Goal: Task Accomplishment & Management: Manage account settings

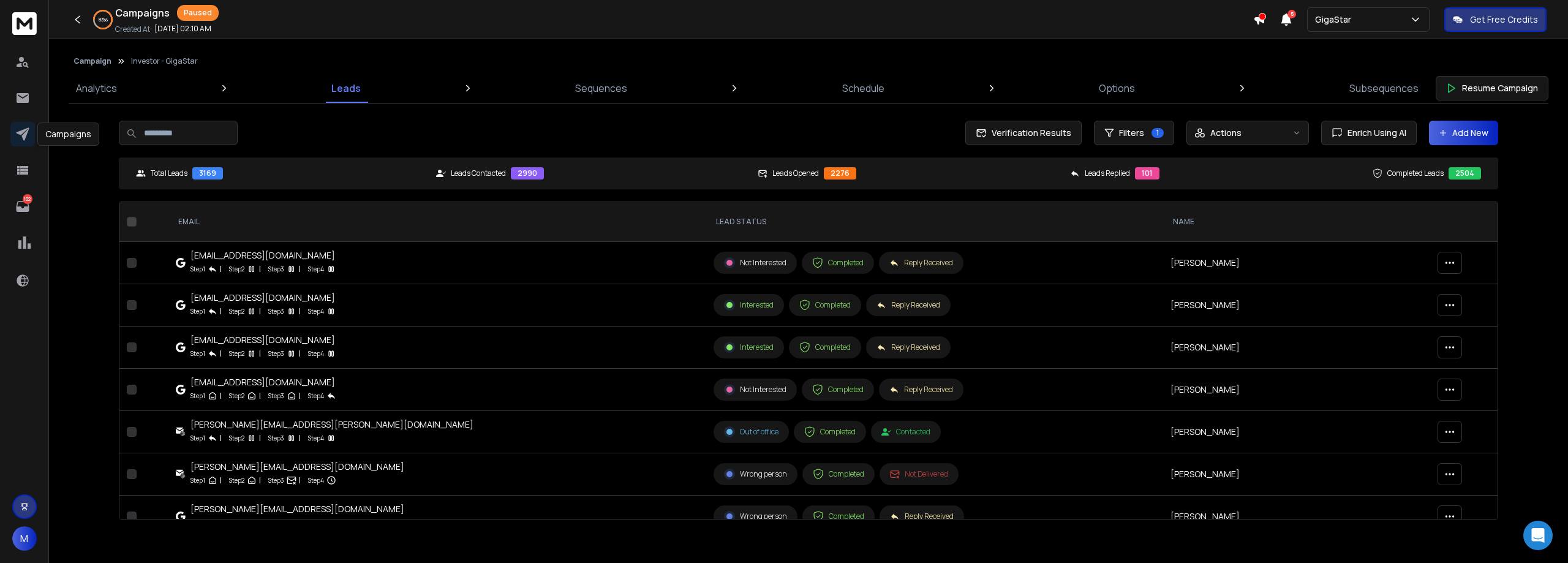
click at [29, 127] on icon at bounding box center [23, 134] width 15 height 15
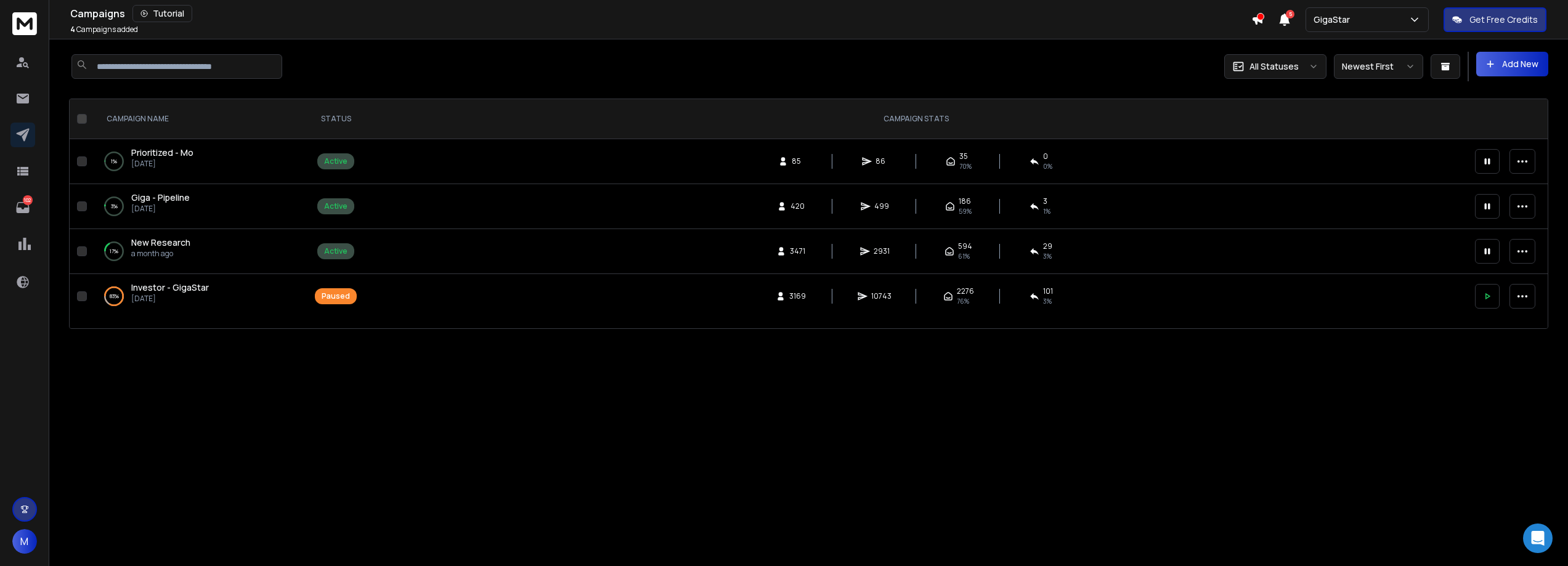
click at [235, 164] on div "1 % Prioritized - Mo [DATE]" at bounding box center [200, 161] width 191 height 30
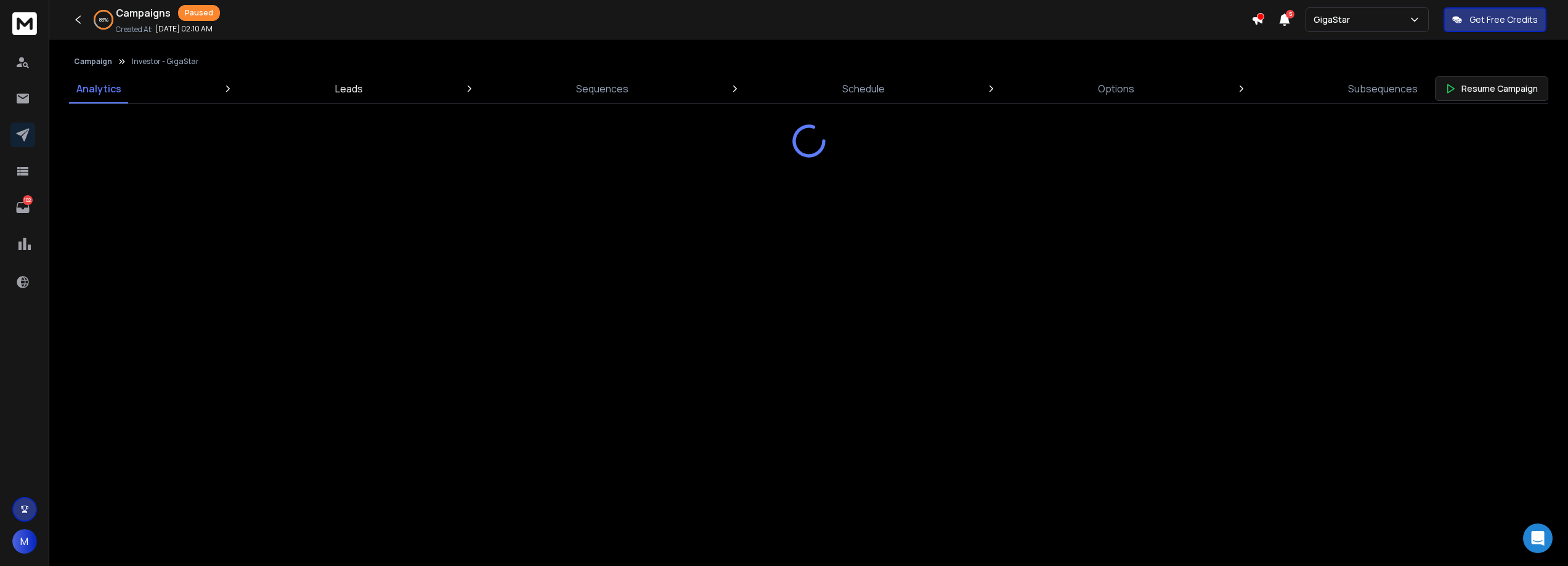
click at [335, 91] on p "Leads" at bounding box center [349, 89] width 28 height 15
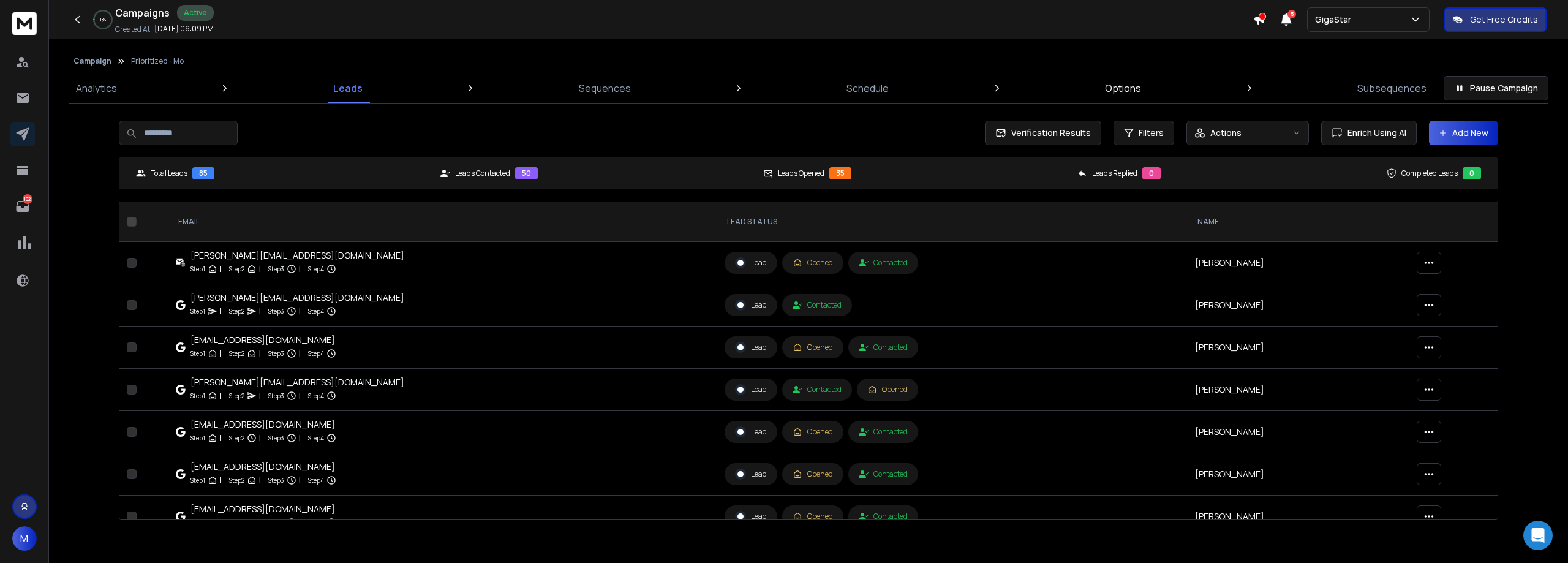
click at [1125, 91] on p "Options" at bounding box center [1123, 88] width 36 height 15
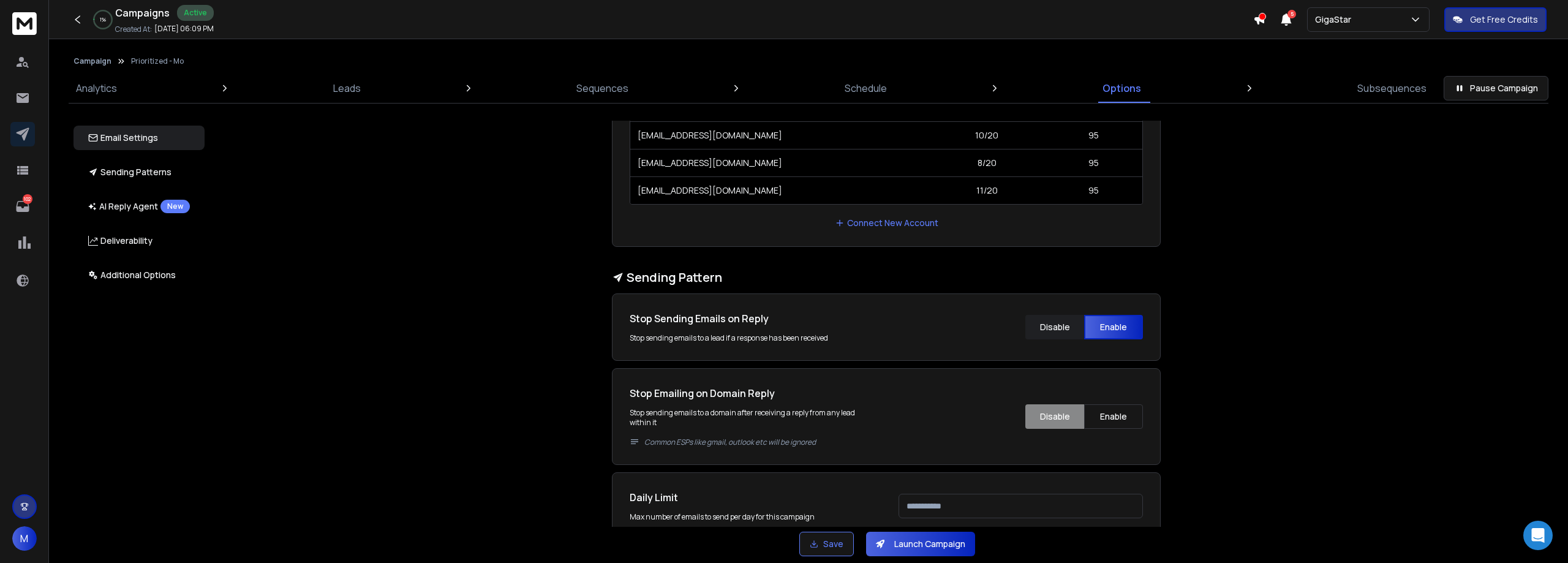
scroll to position [572, 0]
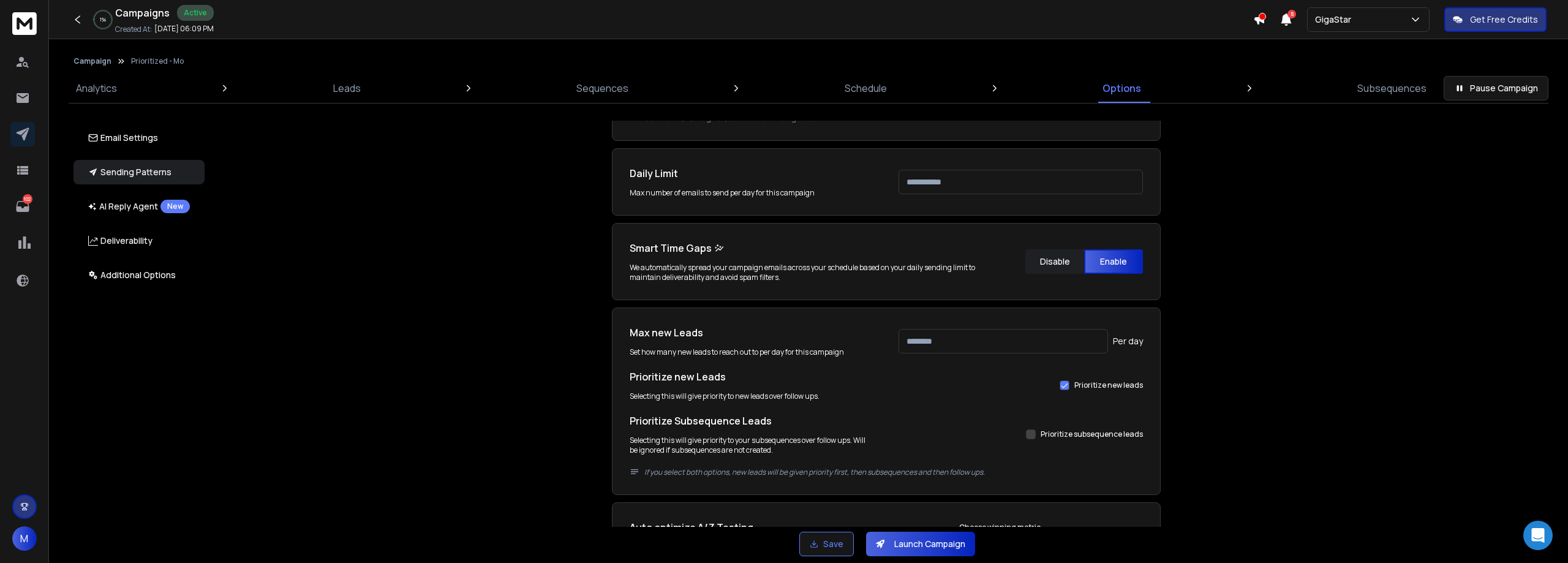
drag, startPoint x: 546, startPoint y: 374, endPoint x: 496, endPoint y: 352, distance: 54.6
click at [546, 374] on div "Email Accounts Accounts to Use Select one or more accounts to send emails from …" at bounding box center [894, 323] width 1339 height 406
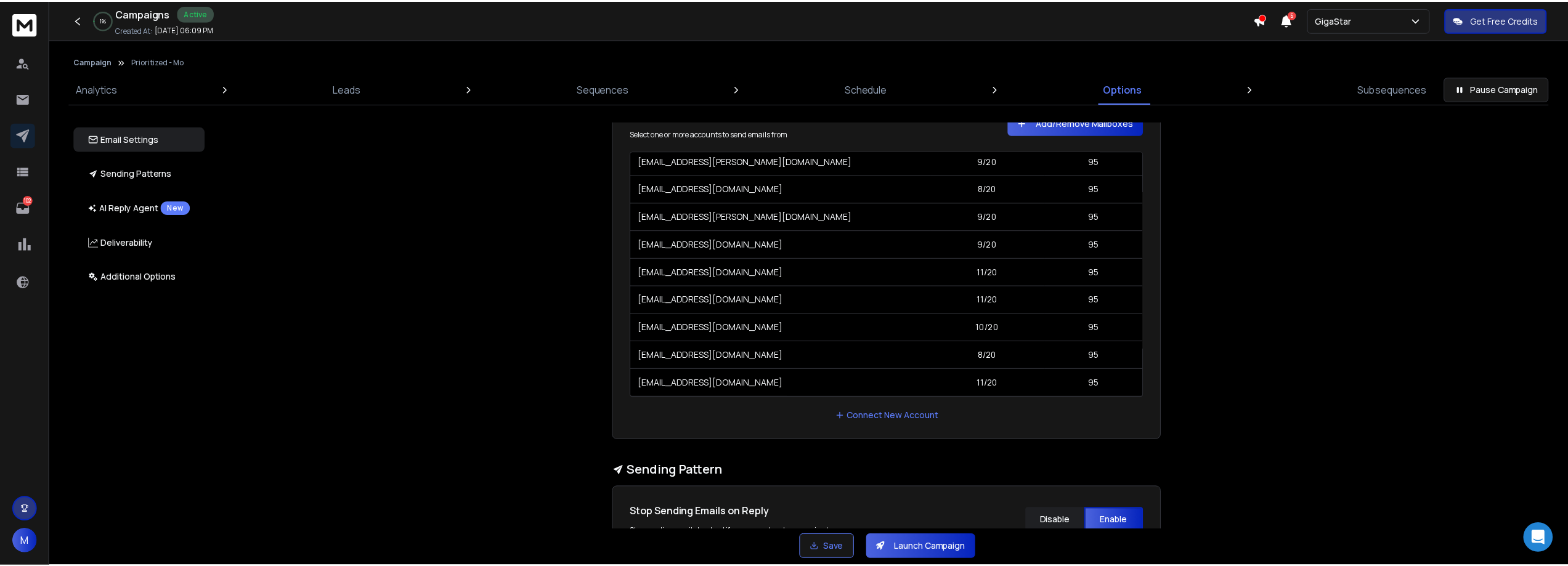
scroll to position [0, 0]
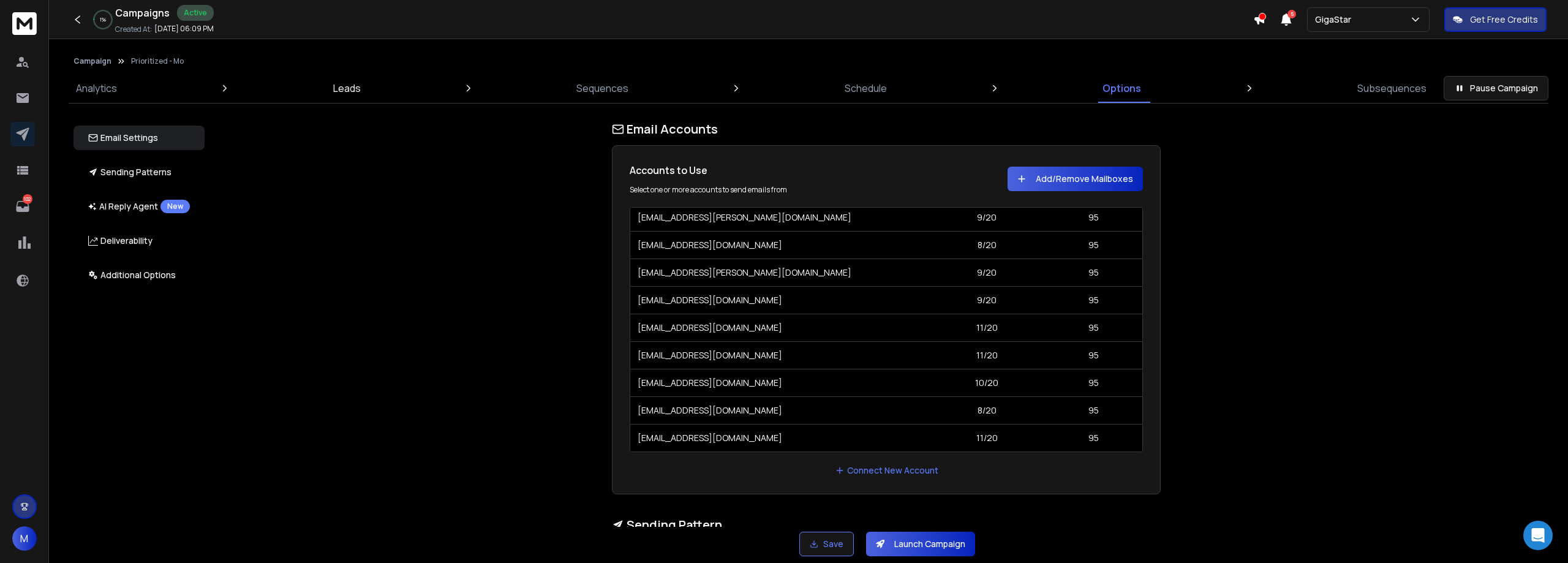
click at [342, 91] on p "Leads" at bounding box center [347, 88] width 28 height 15
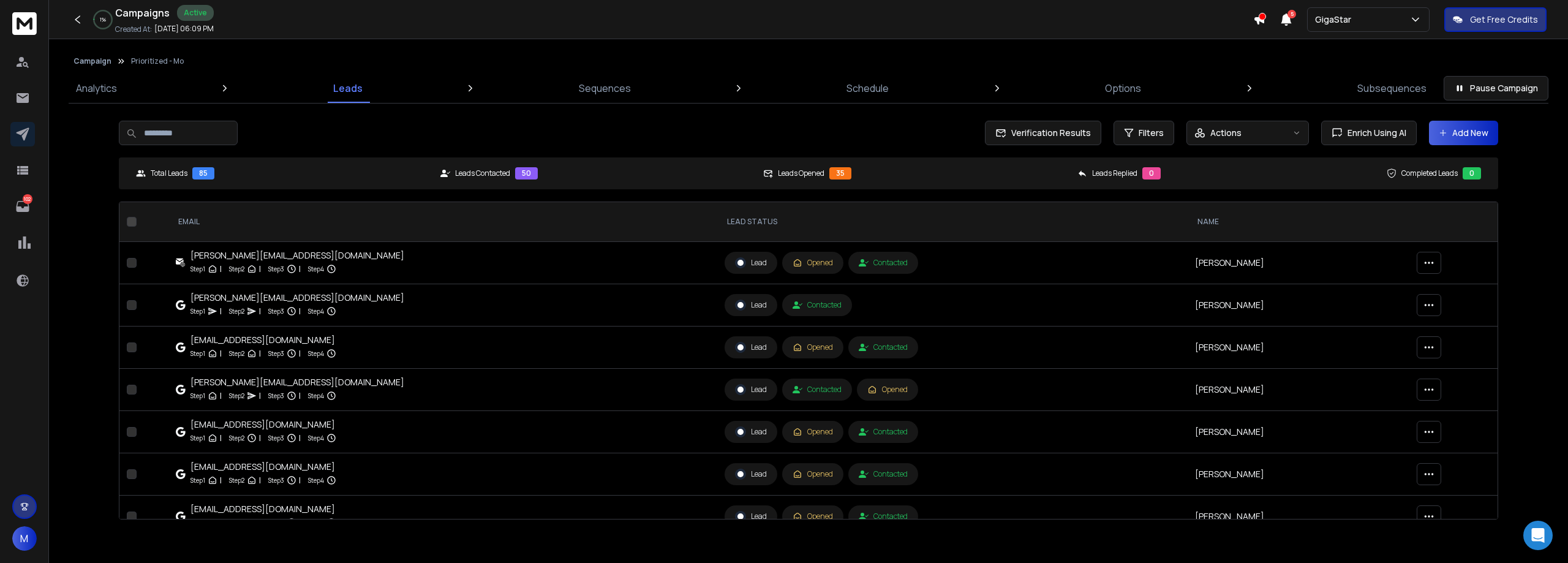
click at [1465, 132] on button "Add New" at bounding box center [1463, 133] width 69 height 25
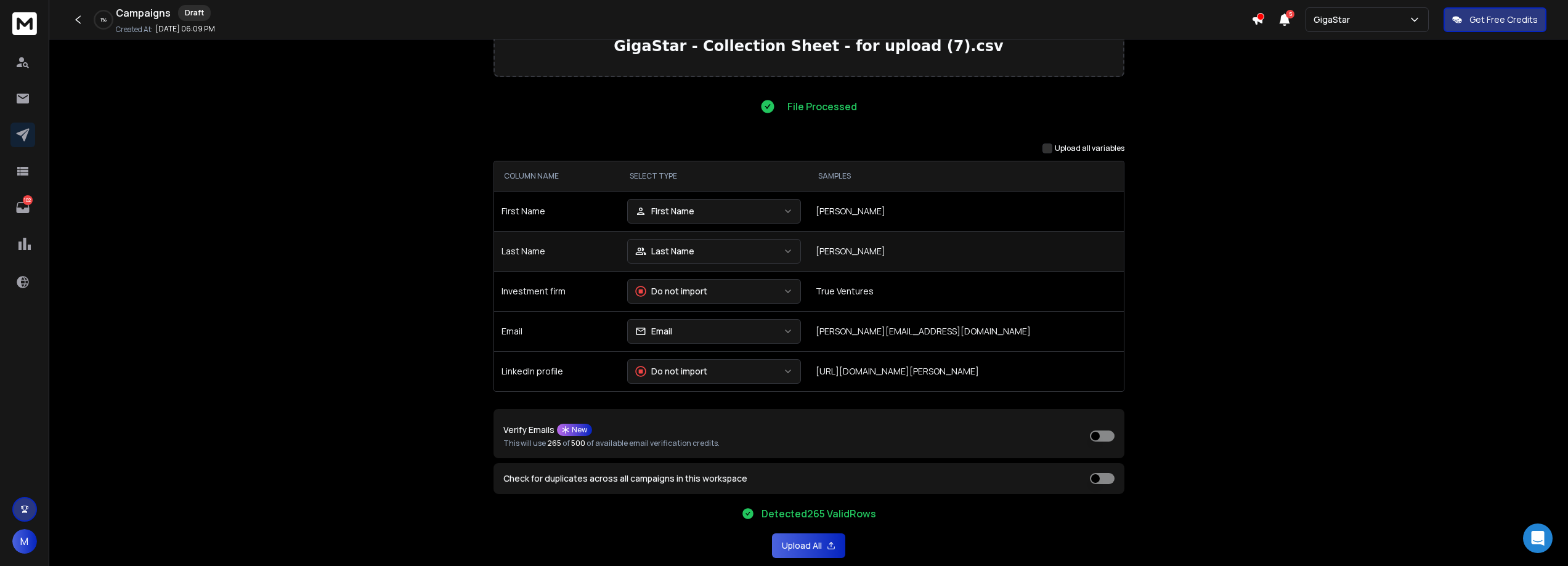
scroll to position [85, 0]
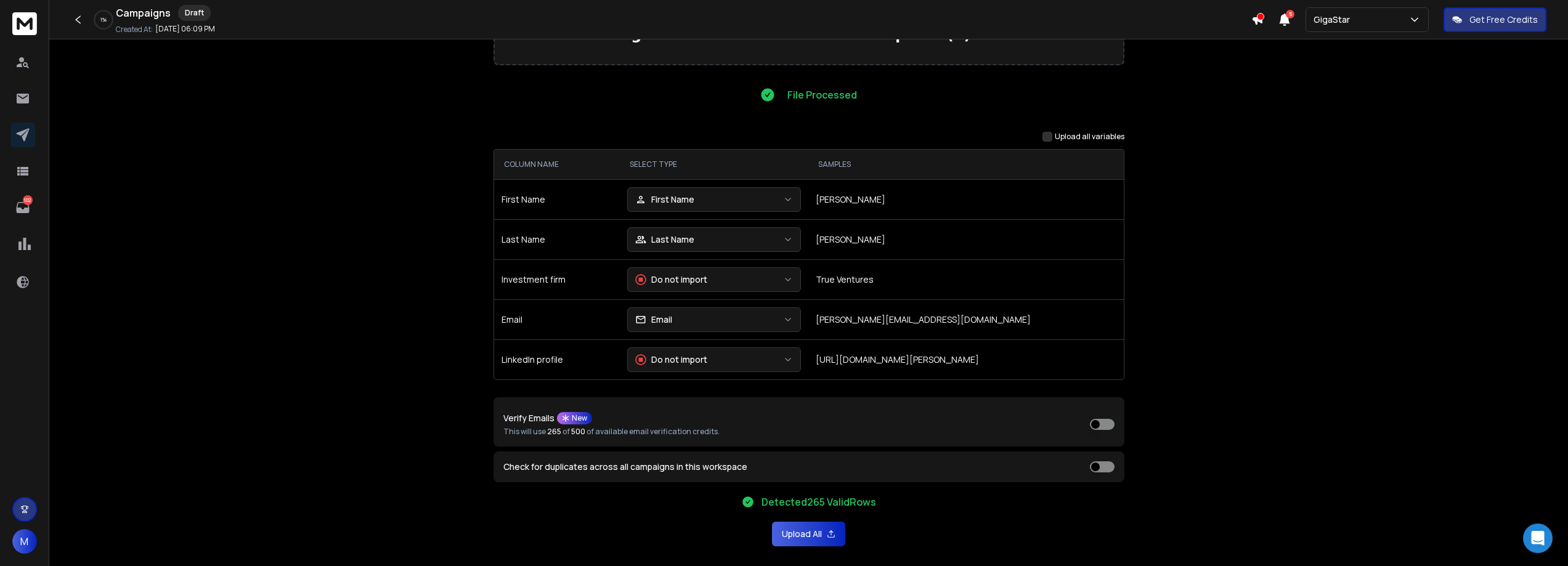
click at [800, 539] on button "Upload All" at bounding box center [808, 534] width 73 height 25
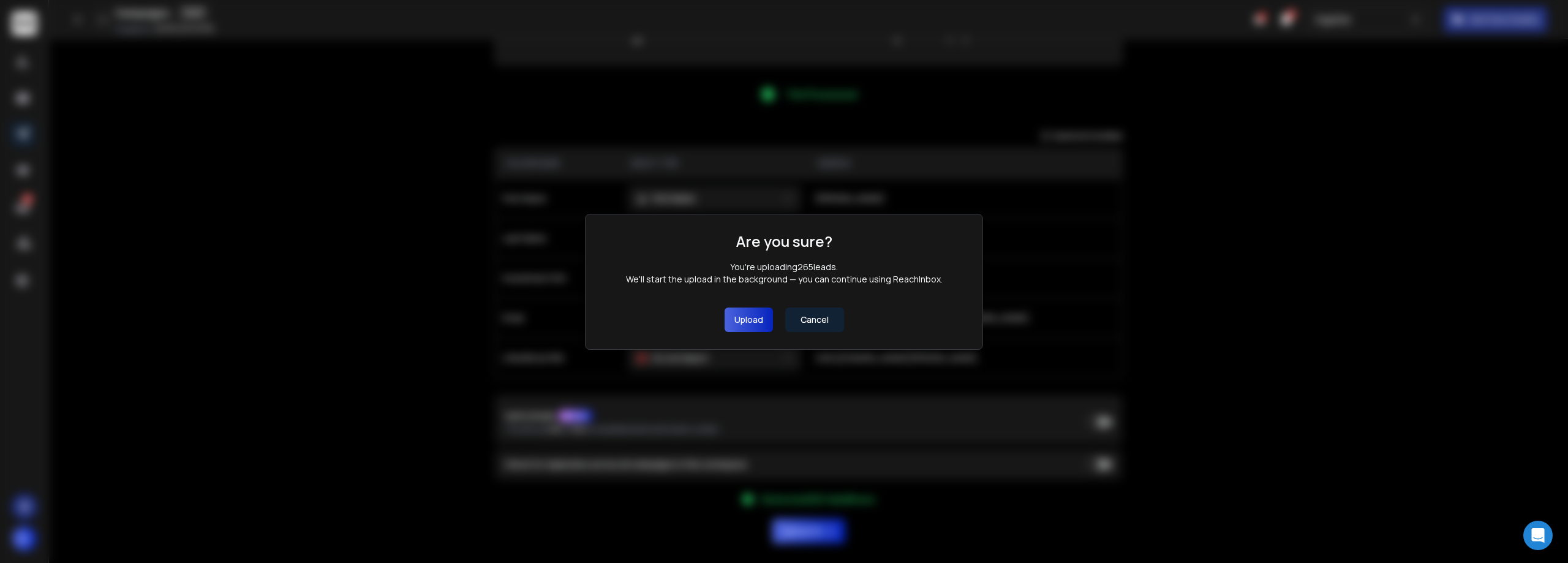
click at [743, 326] on button "Upload" at bounding box center [748, 320] width 48 height 25
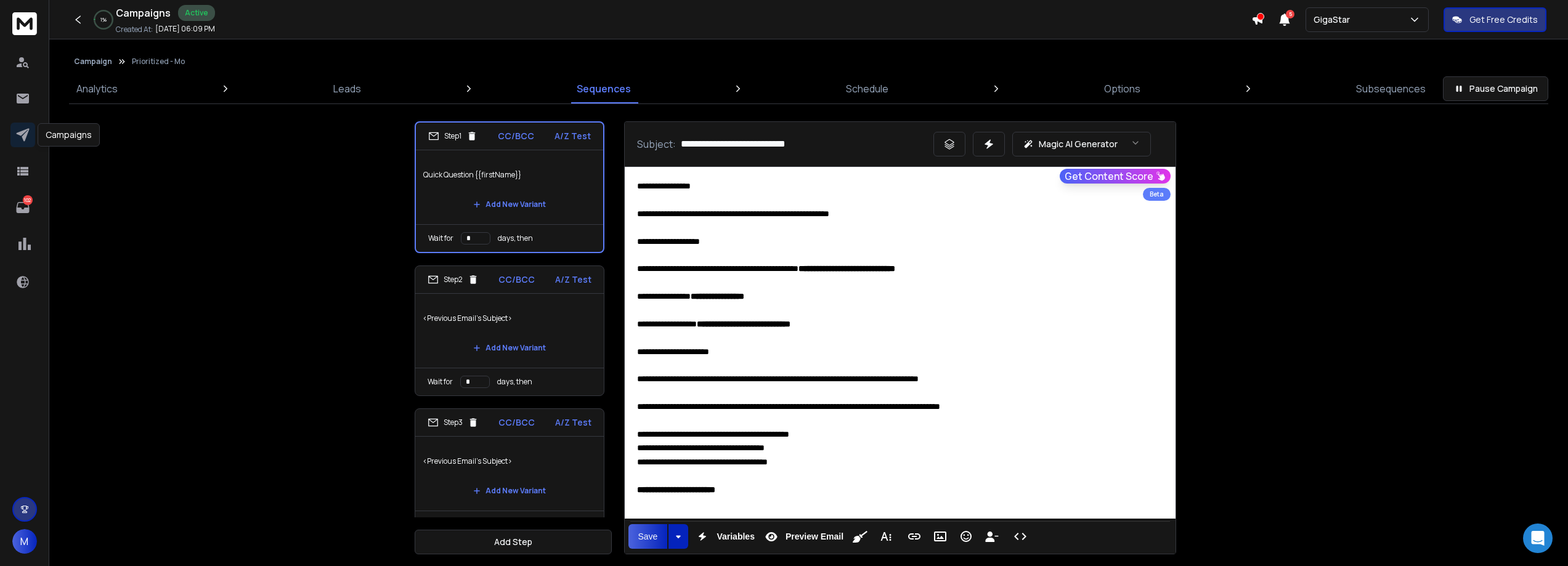
click at [31, 140] on link at bounding box center [23, 135] width 25 height 25
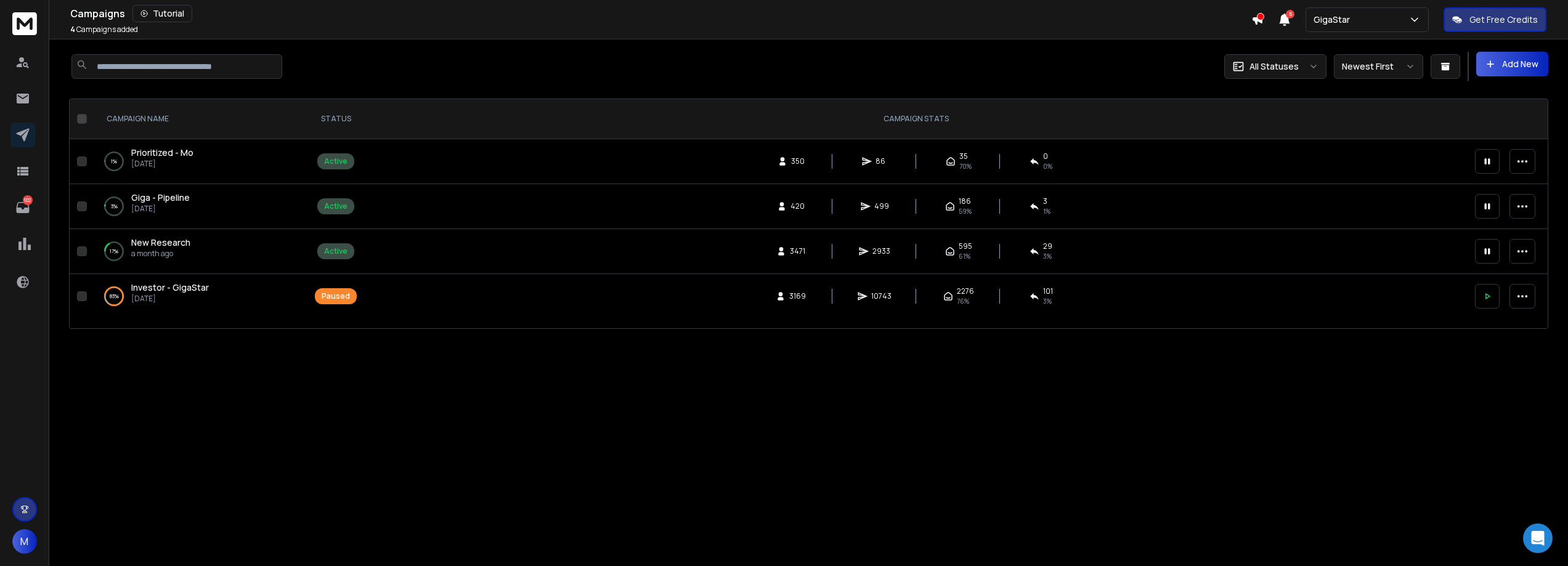
click at [224, 246] on div "17 % New Research a month ago" at bounding box center [200, 251] width 191 height 30
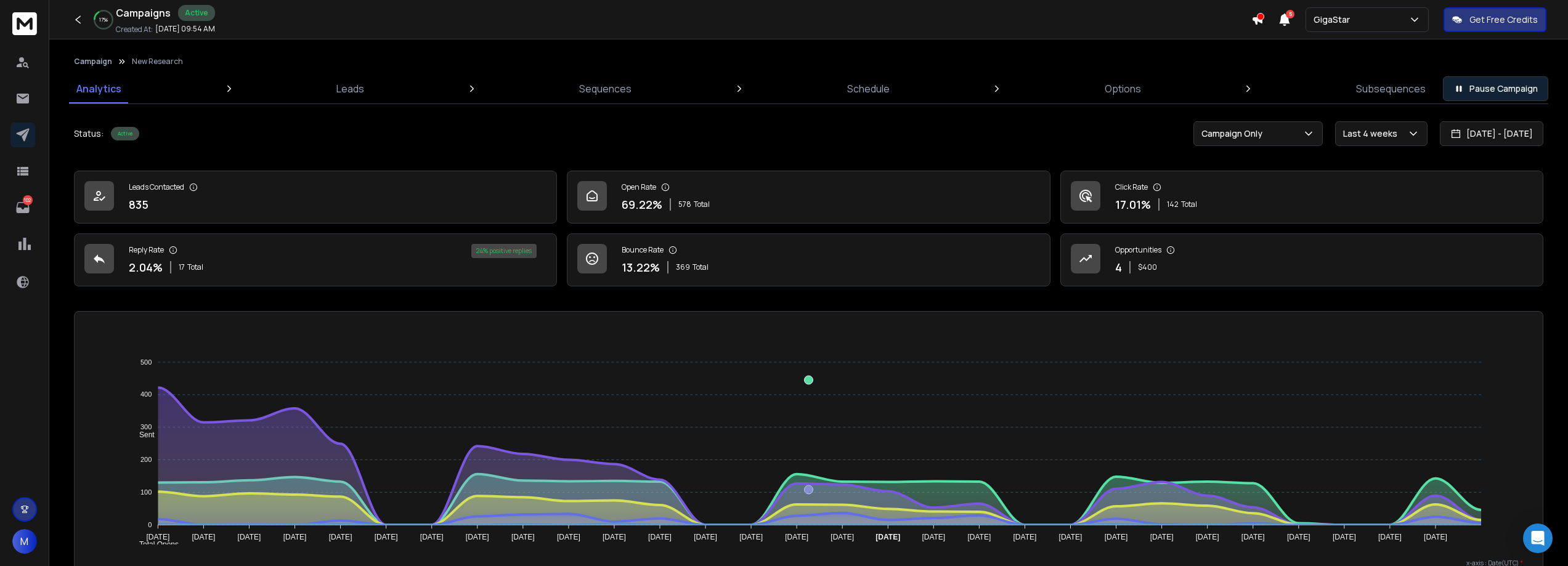
click at [1536, 95] on button "Pause Campaign" at bounding box center [1495, 89] width 105 height 25
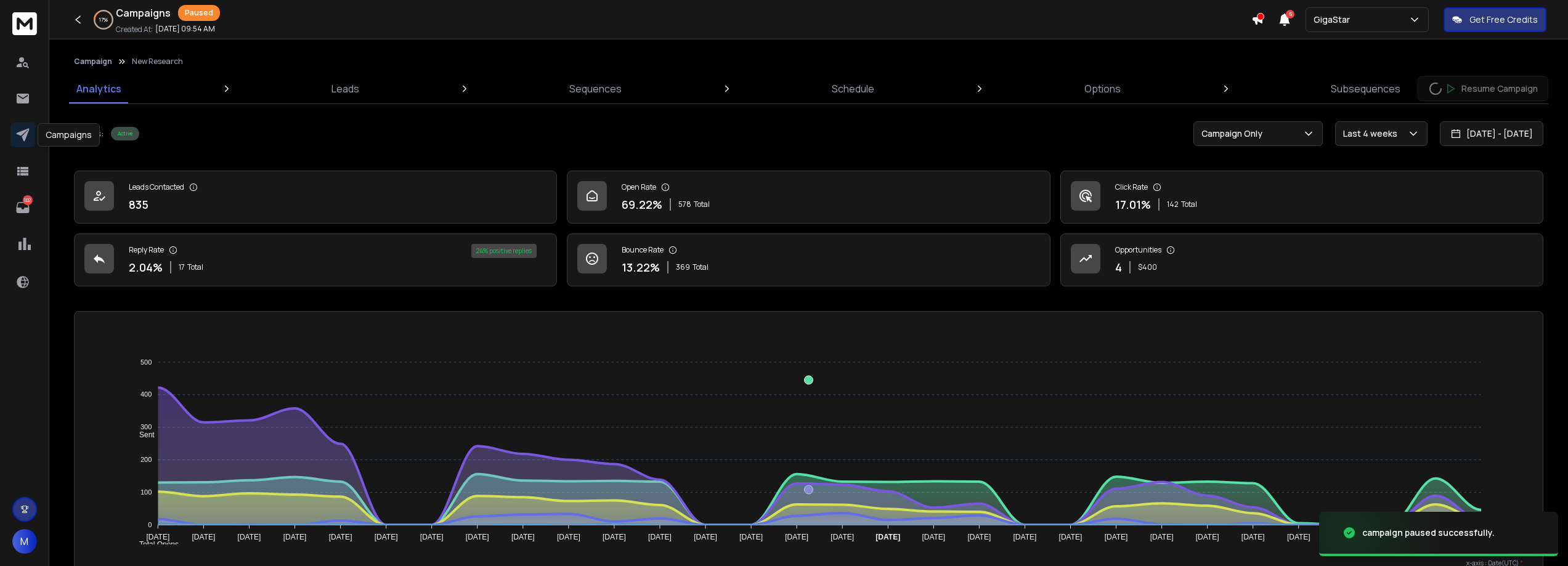
click at [26, 137] on icon at bounding box center [23, 135] width 15 height 15
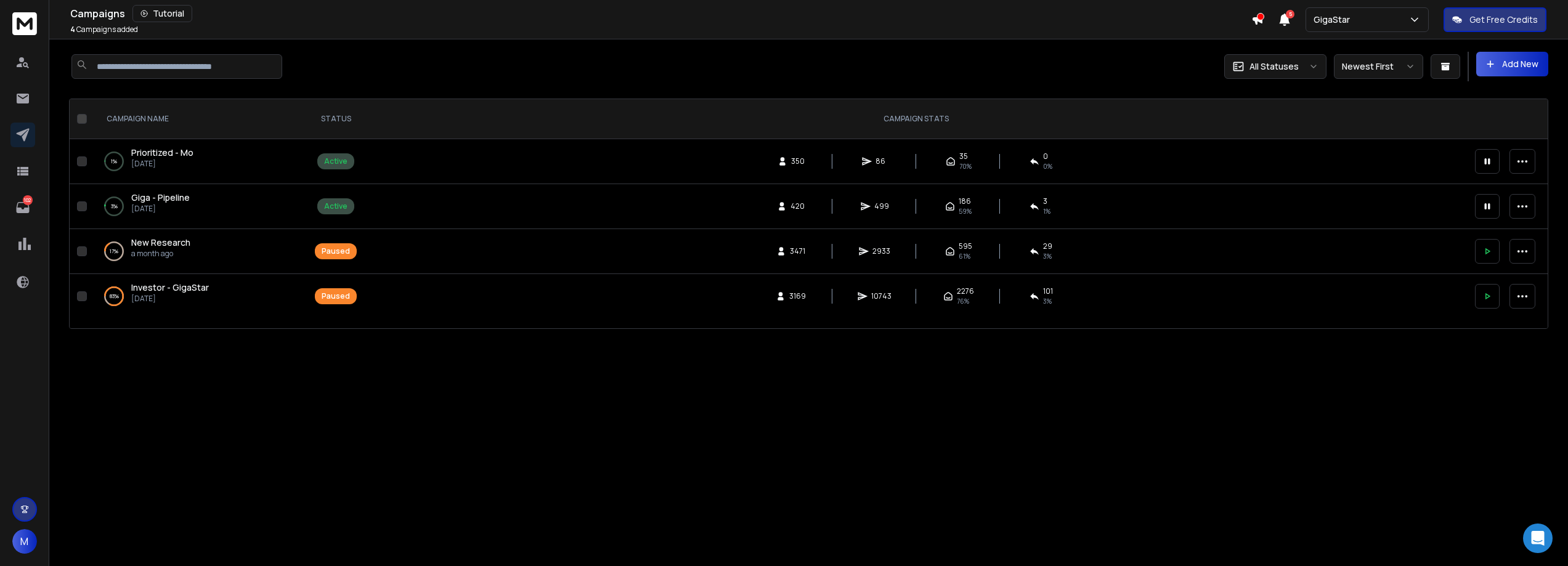
click at [216, 201] on div "3 % Giga - Pipeline [DATE]" at bounding box center [200, 206] width 191 height 30
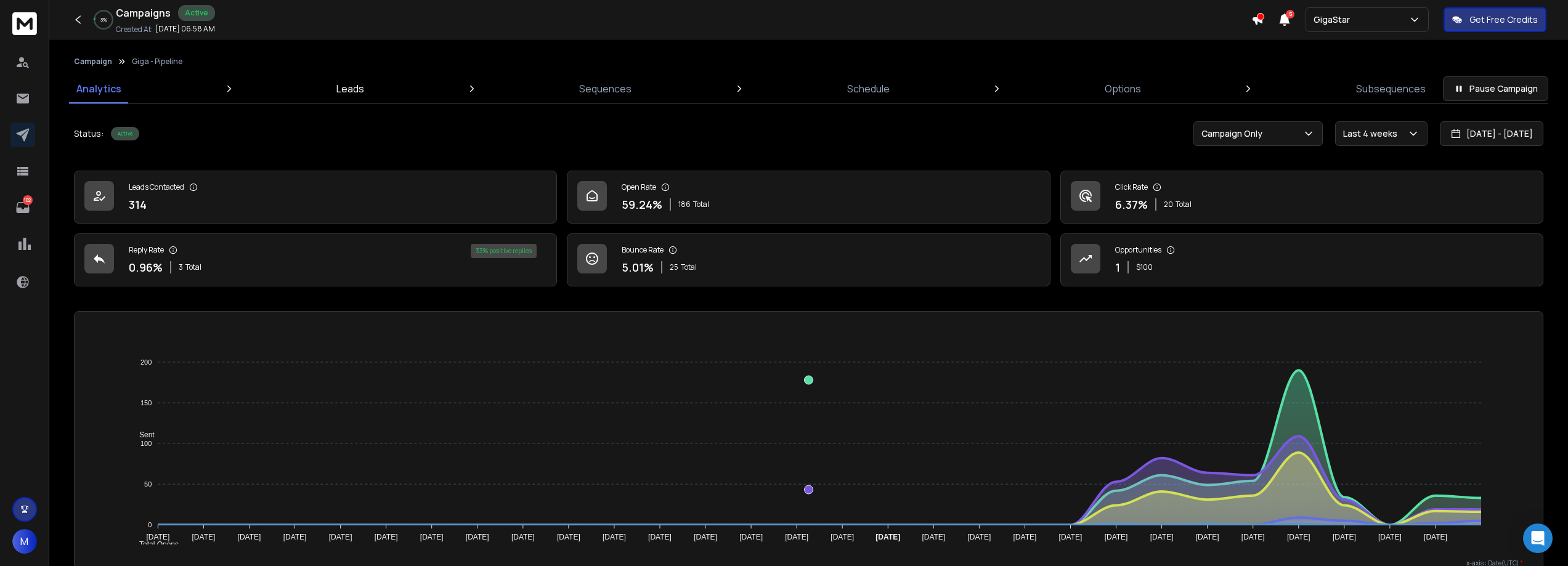
click at [336, 95] on link "Leads" at bounding box center [350, 89] width 43 height 30
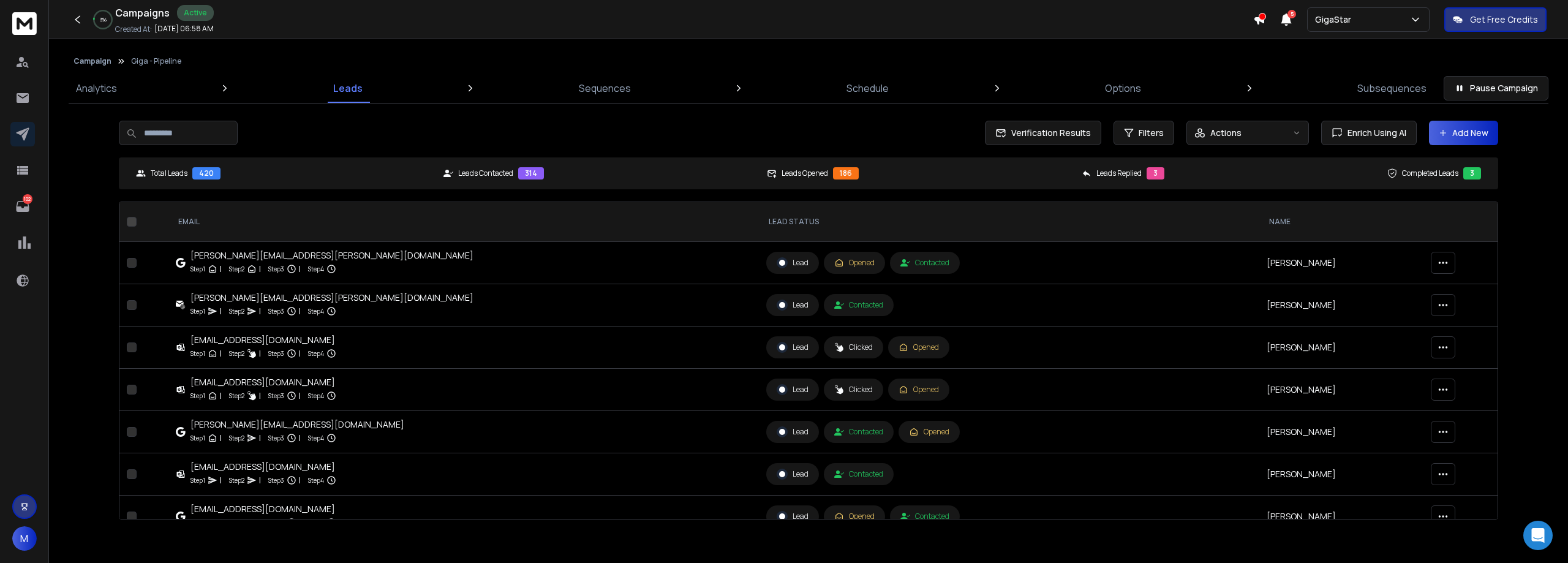
click at [23, 142] on link at bounding box center [23, 134] width 24 height 25
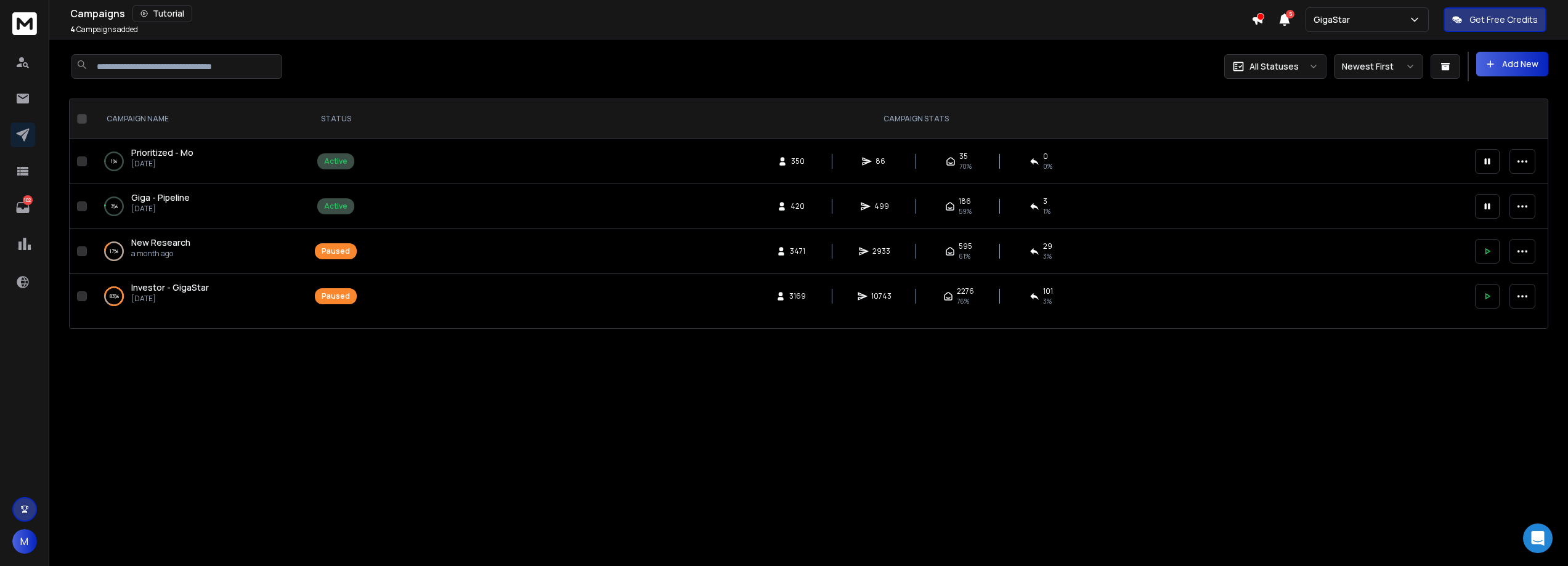
click at [193, 153] on div "1 % Prioritized - Mo [DATE]" at bounding box center [200, 161] width 191 height 30
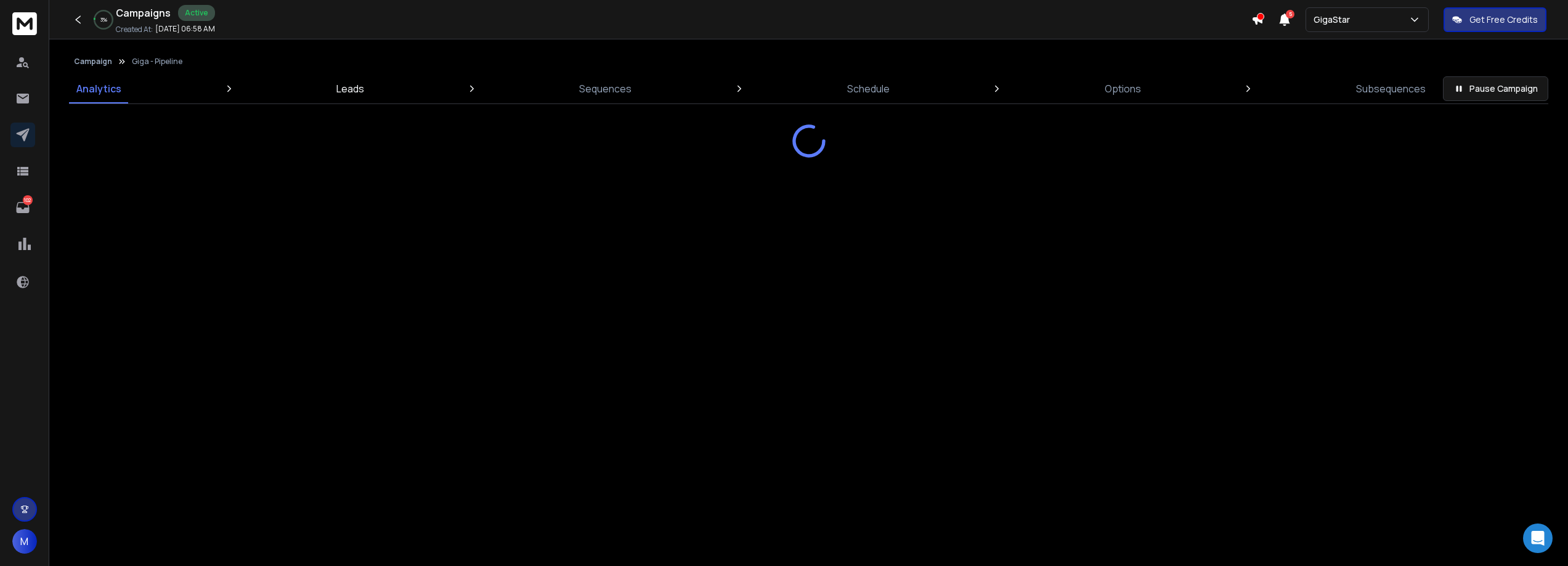
click at [337, 95] on p "Leads" at bounding box center [350, 89] width 28 height 15
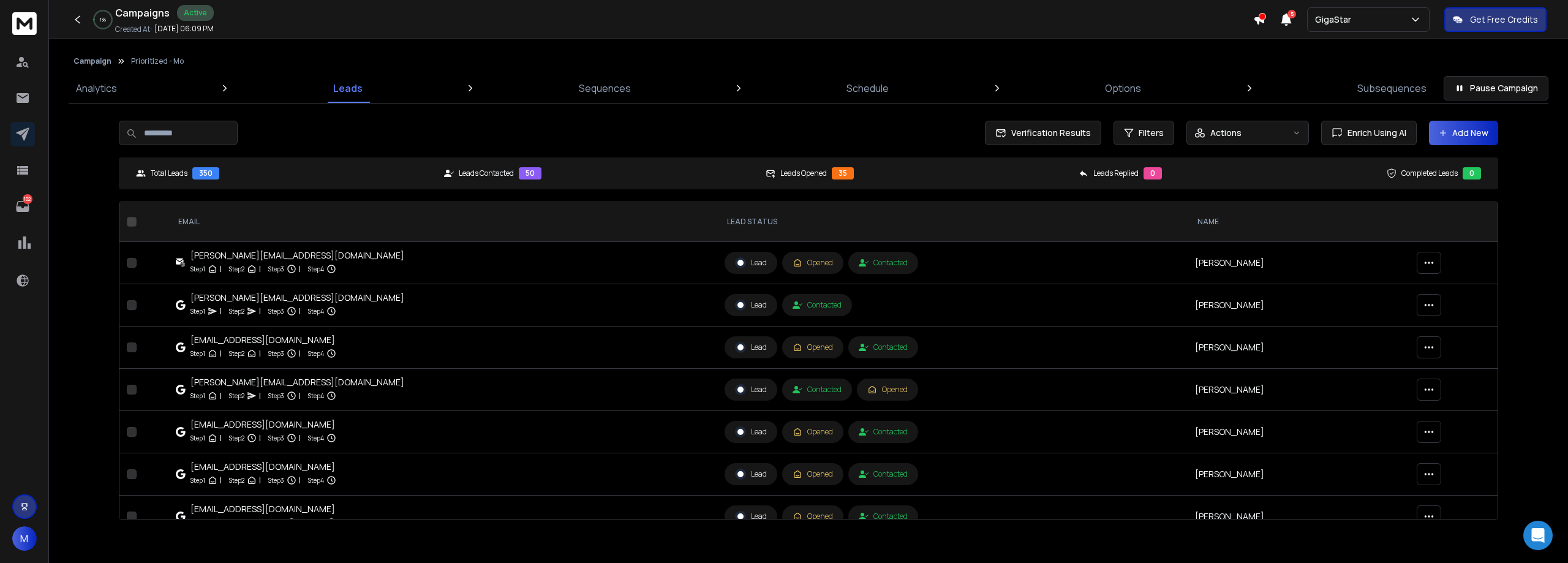
click at [36, 130] on div at bounding box center [24, 136] width 28 height 29
click at [29, 130] on icon at bounding box center [23, 134] width 15 height 15
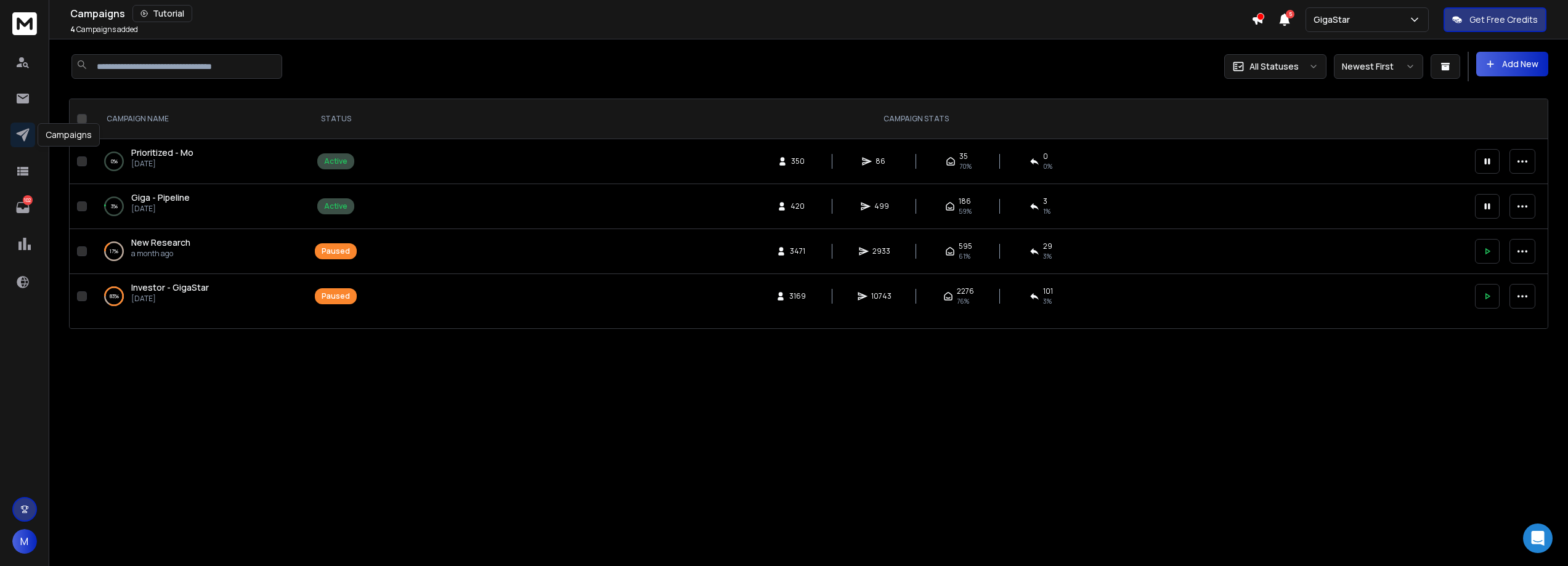
click at [248, 158] on div "0 % Prioritized - Mo [DATE]" at bounding box center [200, 161] width 191 height 30
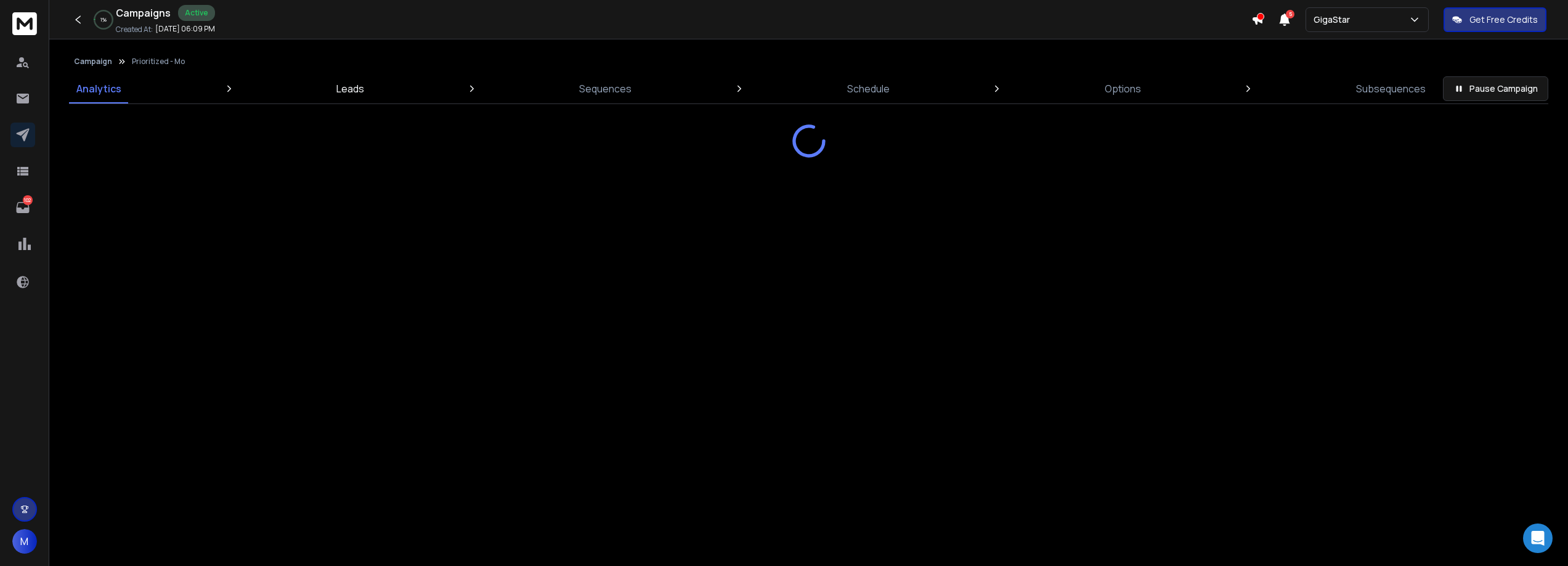
click at [361, 87] on p "Leads" at bounding box center [350, 89] width 28 height 15
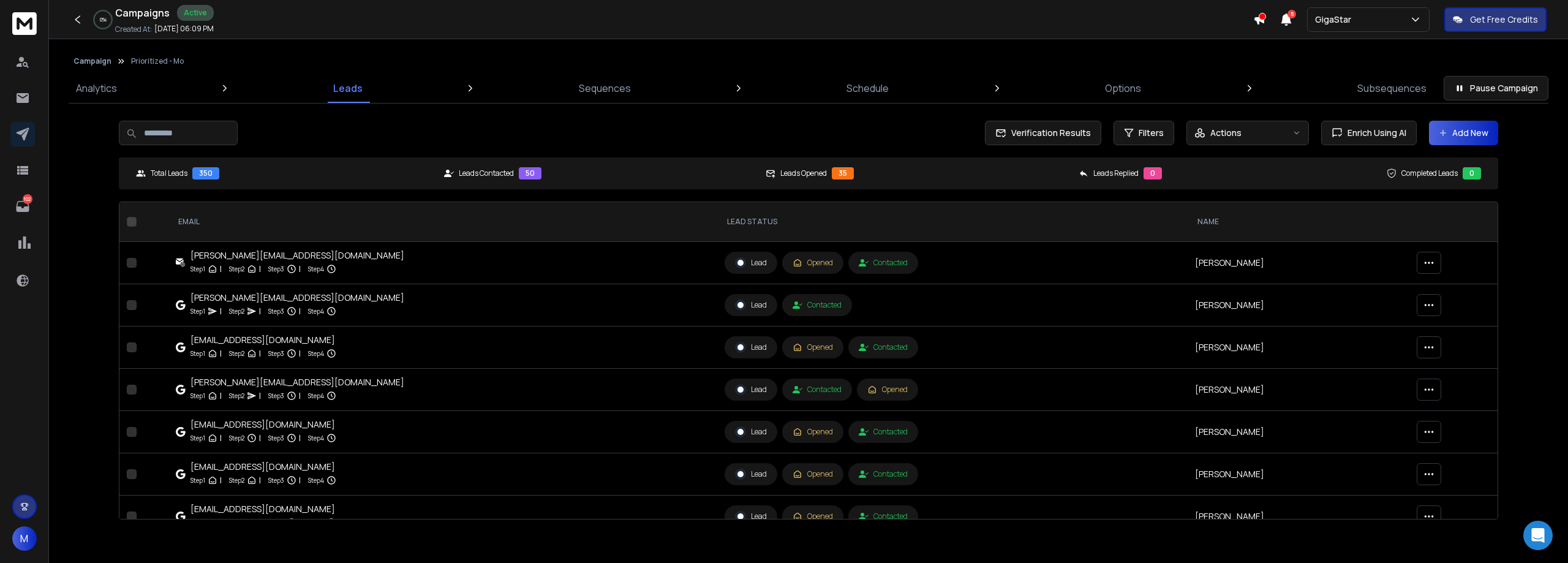
click at [1450, 121] on button "Add New" at bounding box center [1463, 133] width 69 height 25
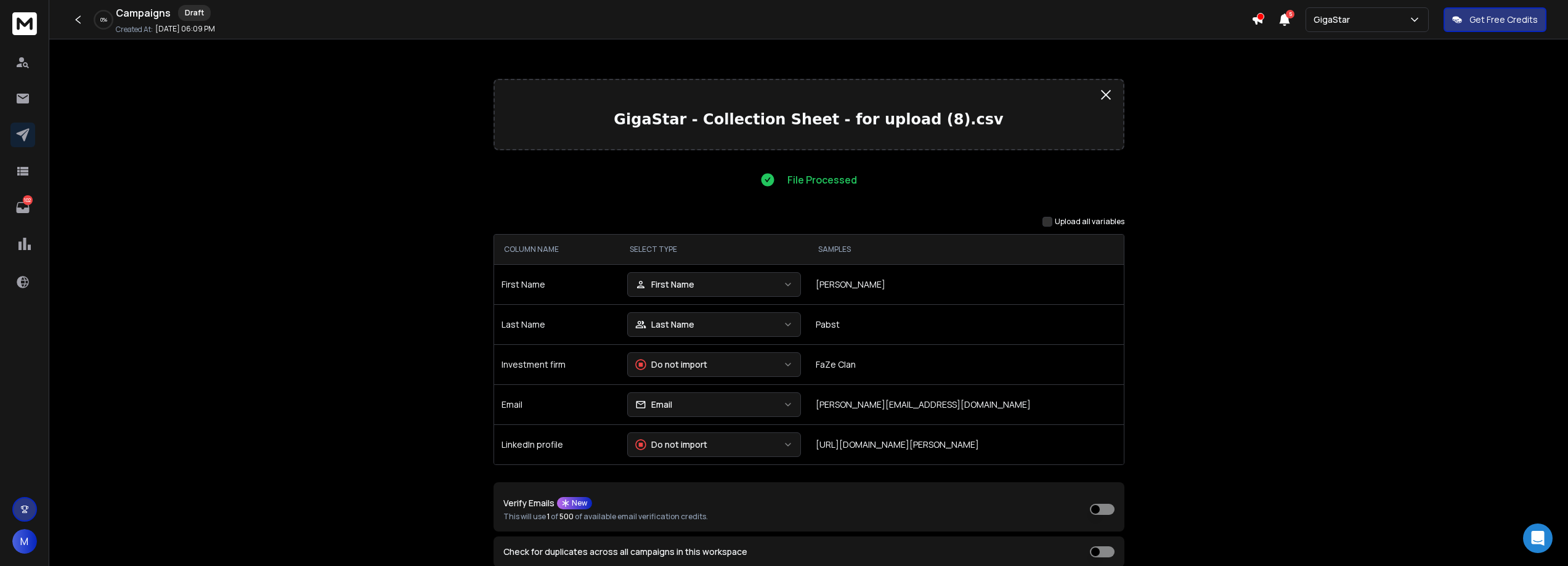
click at [436, 205] on div "GigaStar - Collection Sheet - for upload (8).csv File Processed Upload all vari…" at bounding box center [784, 325] width 1568 height 651
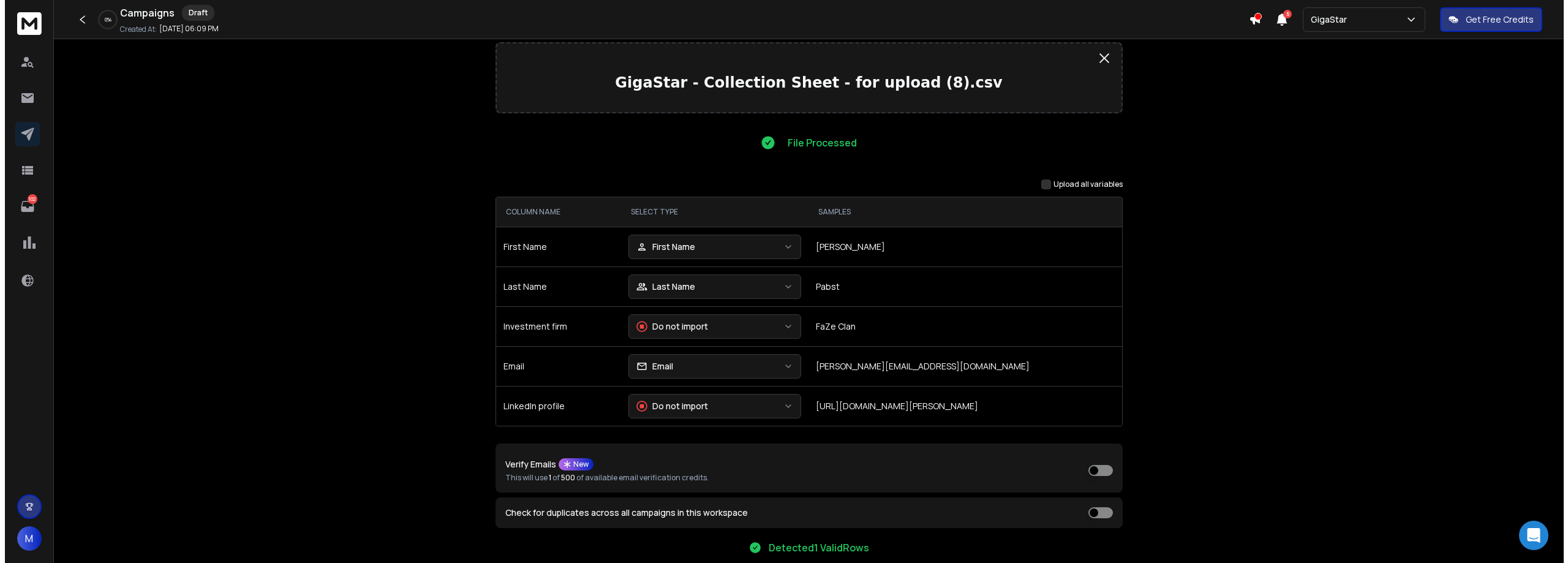
scroll to position [85, 0]
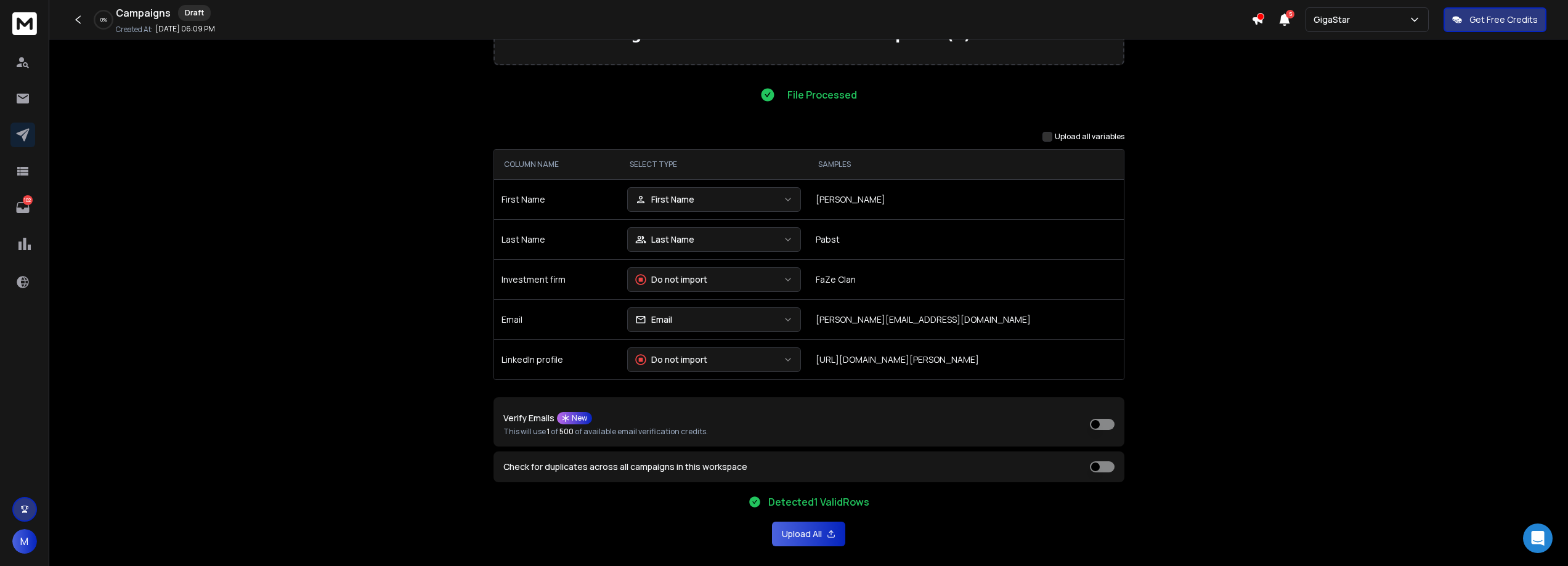
click at [796, 539] on button "Upload All" at bounding box center [808, 534] width 73 height 25
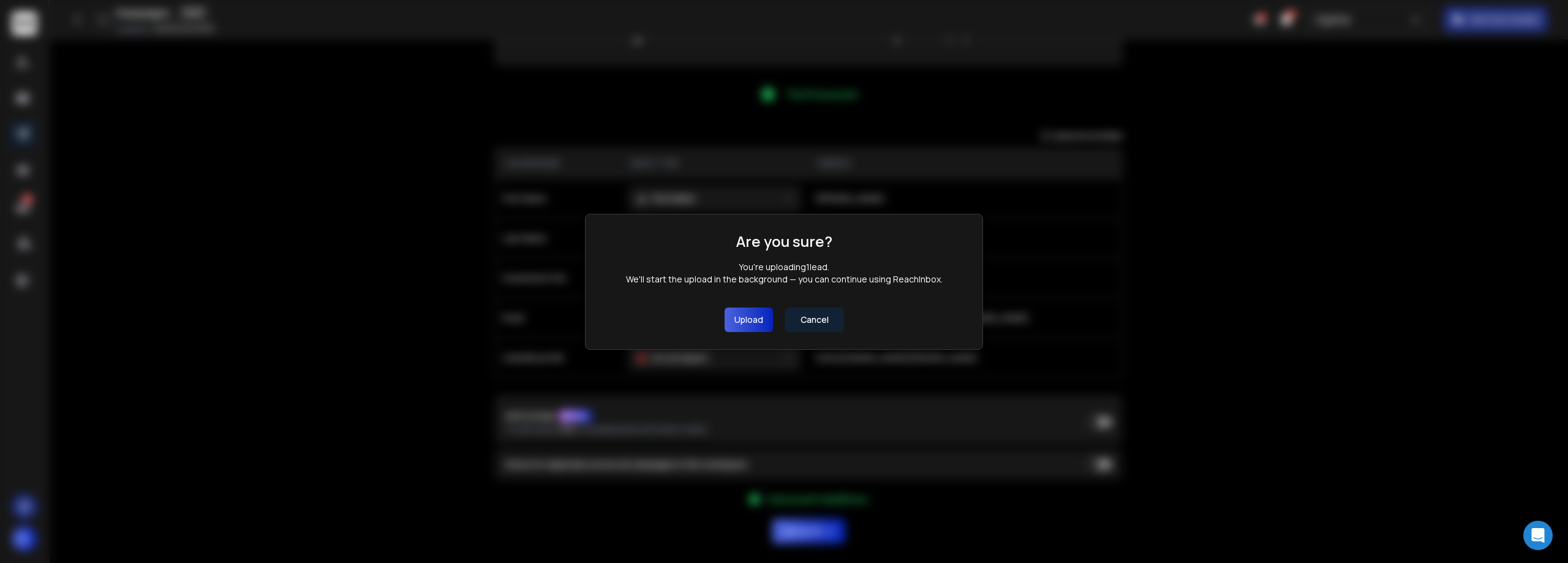
click at [755, 330] on button "Upload" at bounding box center [748, 320] width 48 height 25
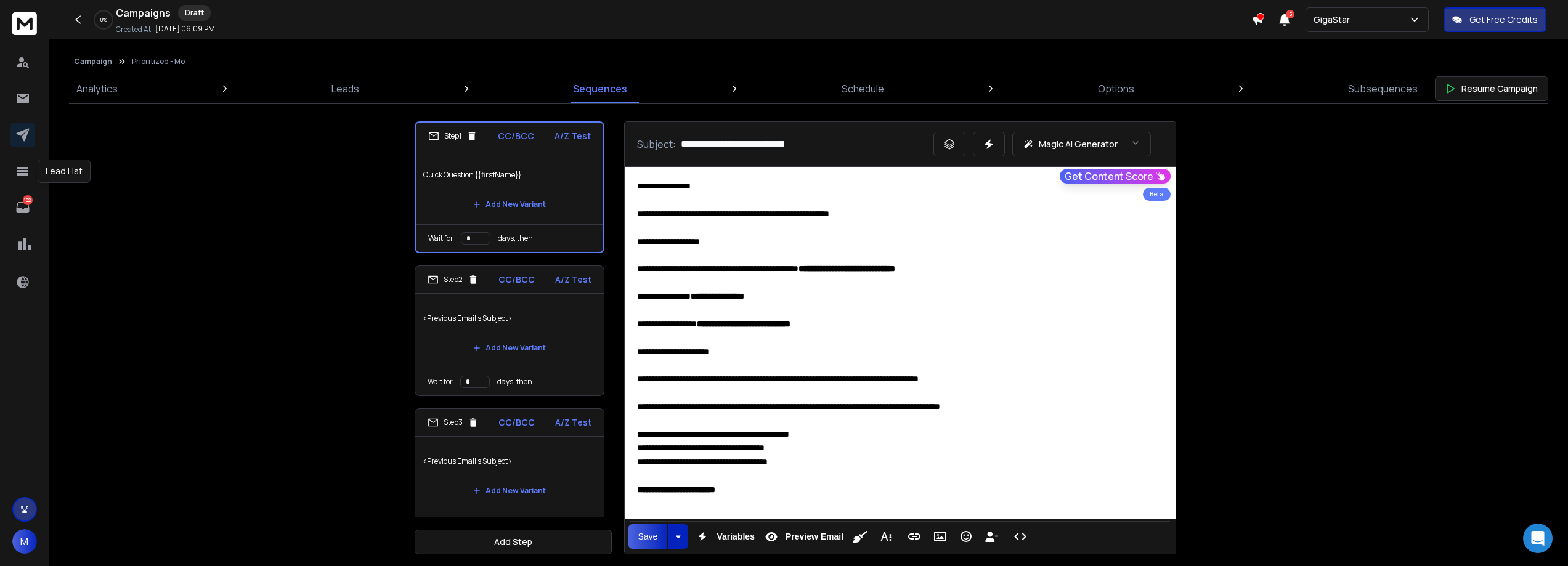
click at [28, 143] on link at bounding box center [23, 135] width 25 height 25
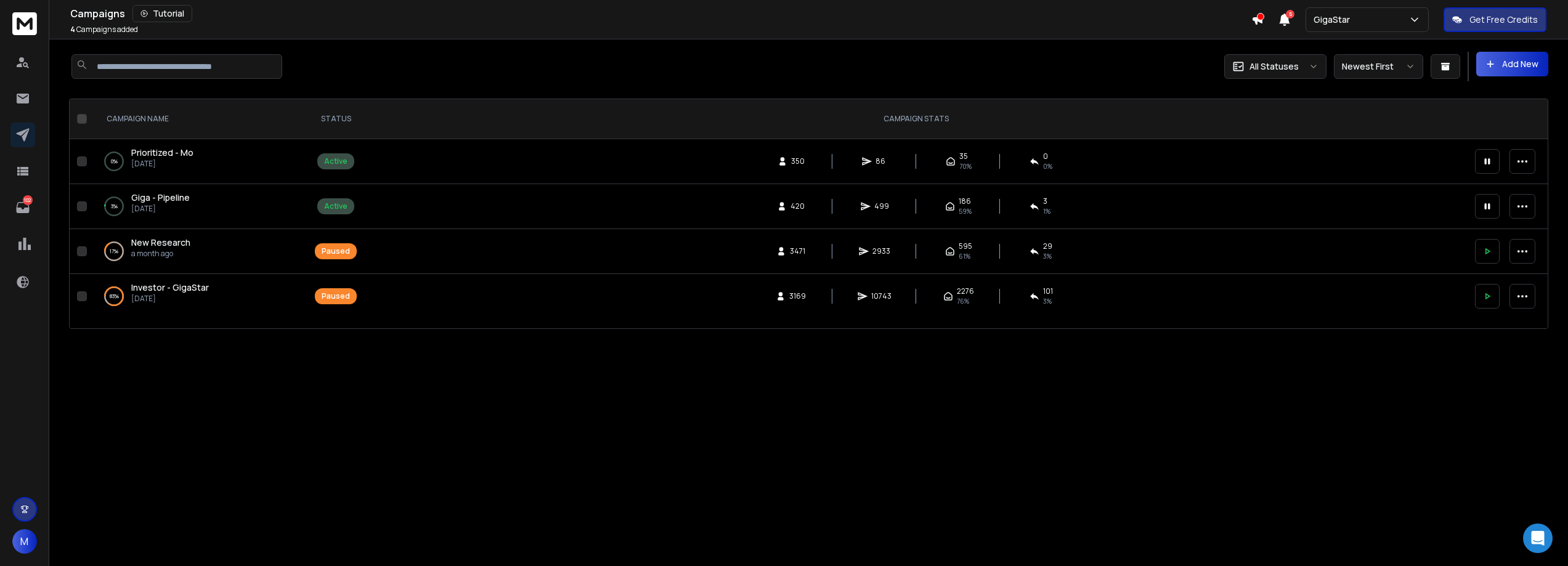
click at [227, 202] on div "3 % Giga - Pipeline [DATE]" at bounding box center [200, 206] width 191 height 30
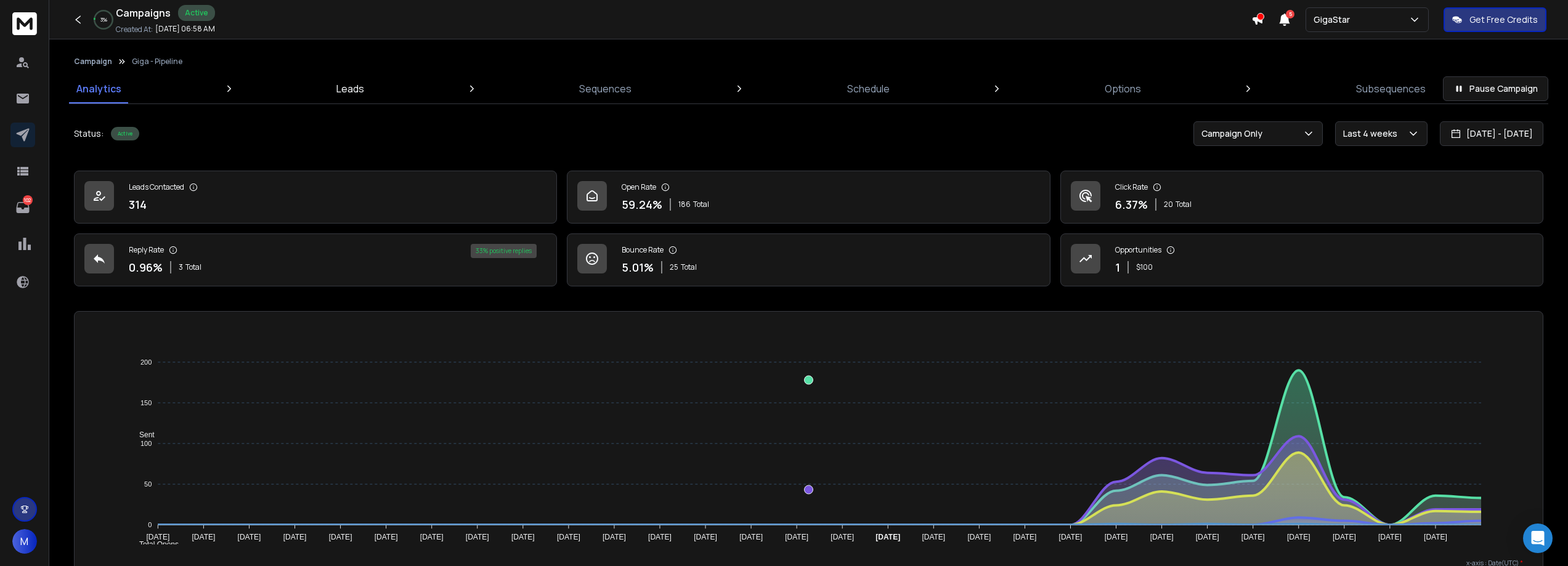
click at [346, 91] on p "Leads" at bounding box center [350, 89] width 28 height 15
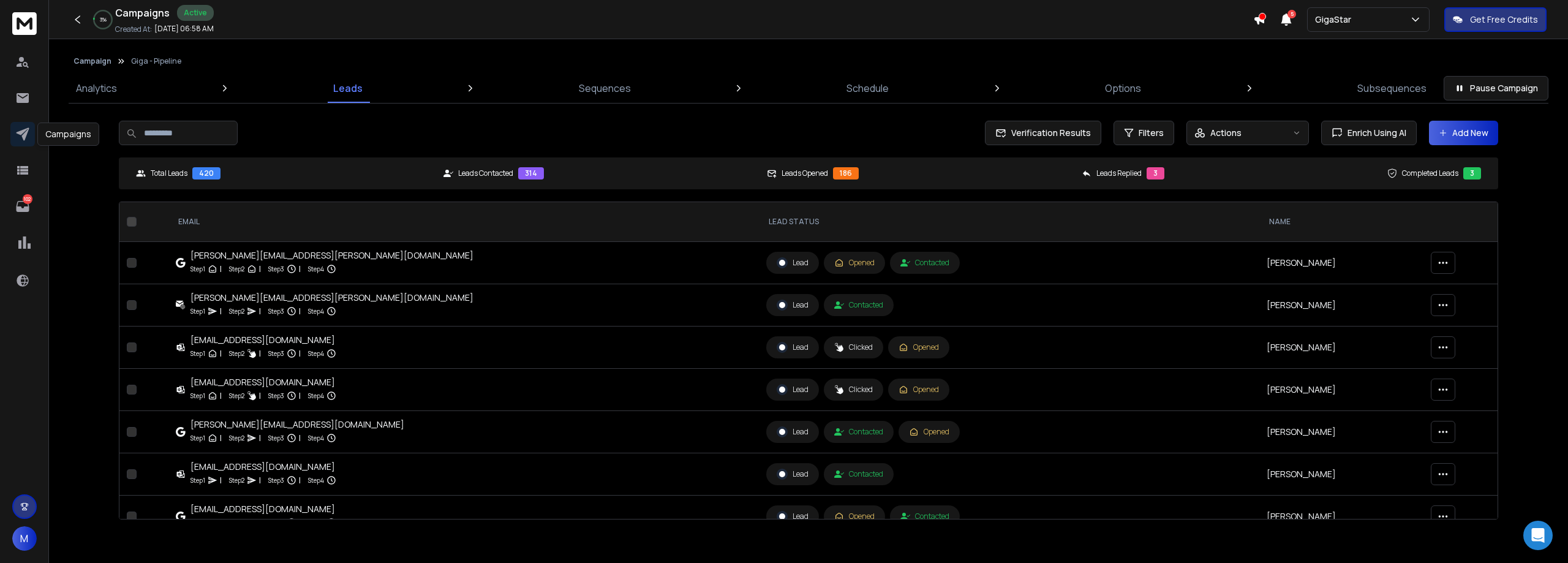
click at [28, 132] on icon at bounding box center [23, 134] width 15 height 15
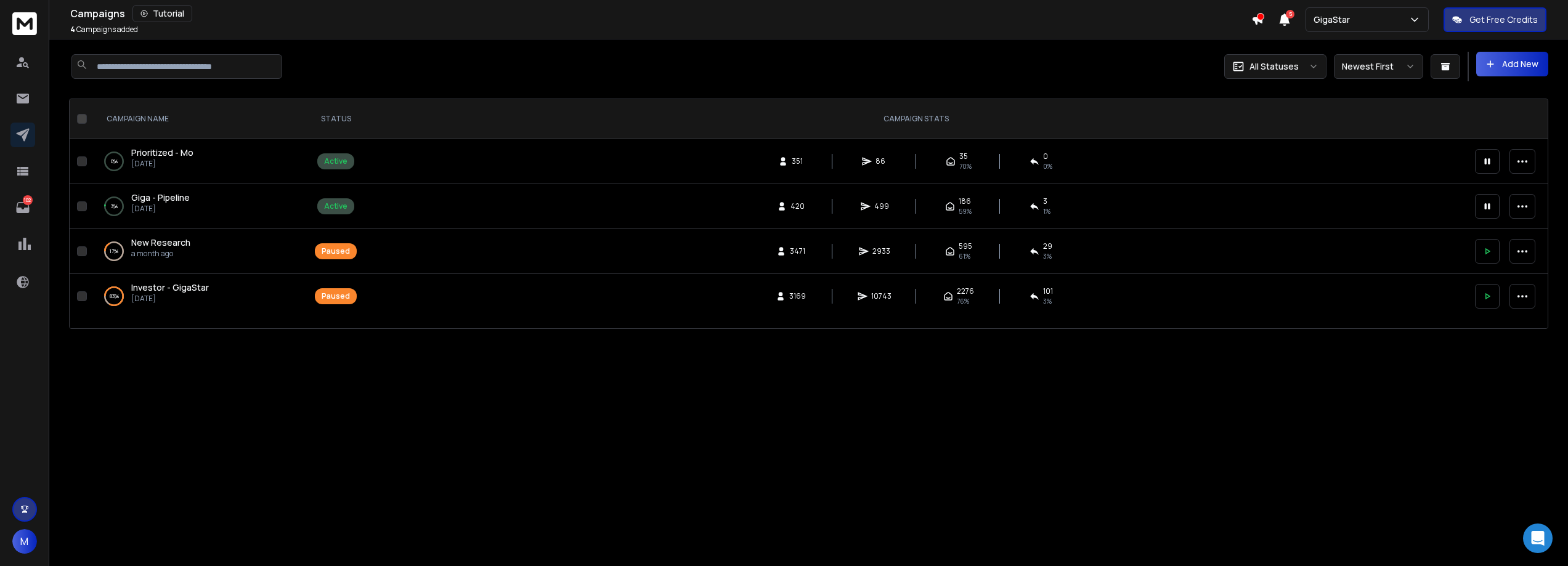
click at [201, 161] on div "0 % Prioritized - Mo [DATE]" at bounding box center [200, 161] width 191 height 30
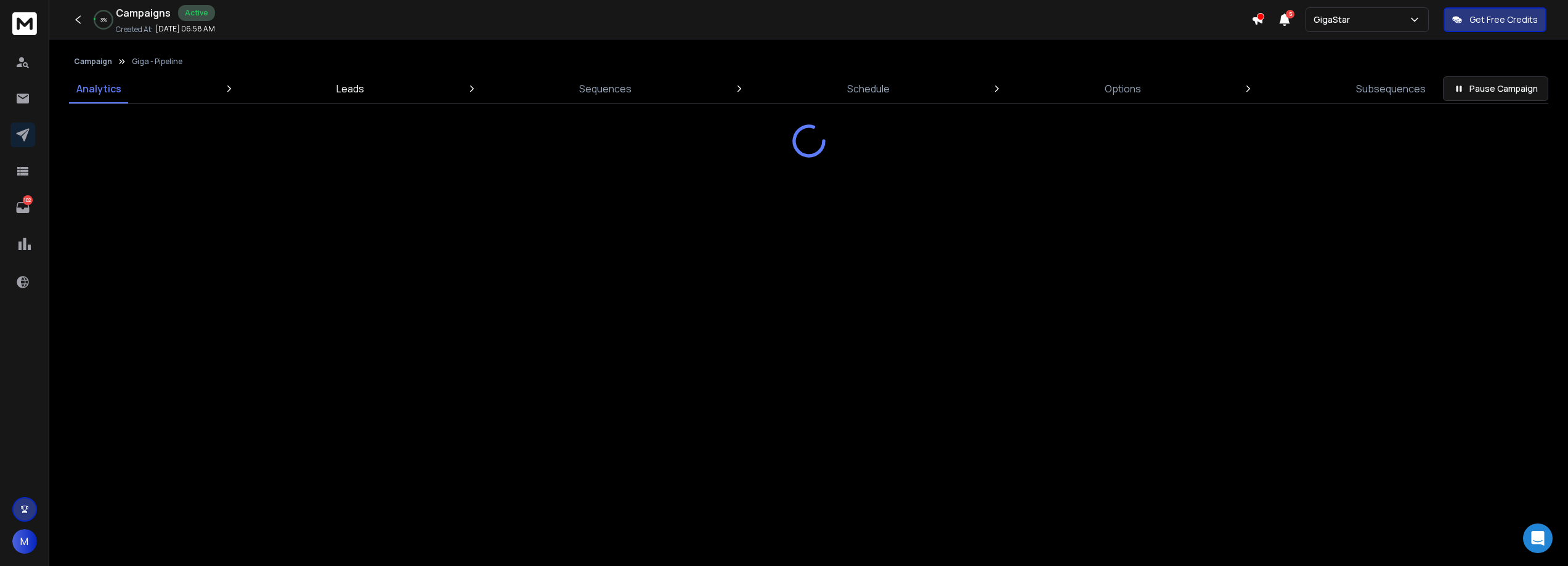
click at [341, 91] on p "Leads" at bounding box center [350, 89] width 28 height 15
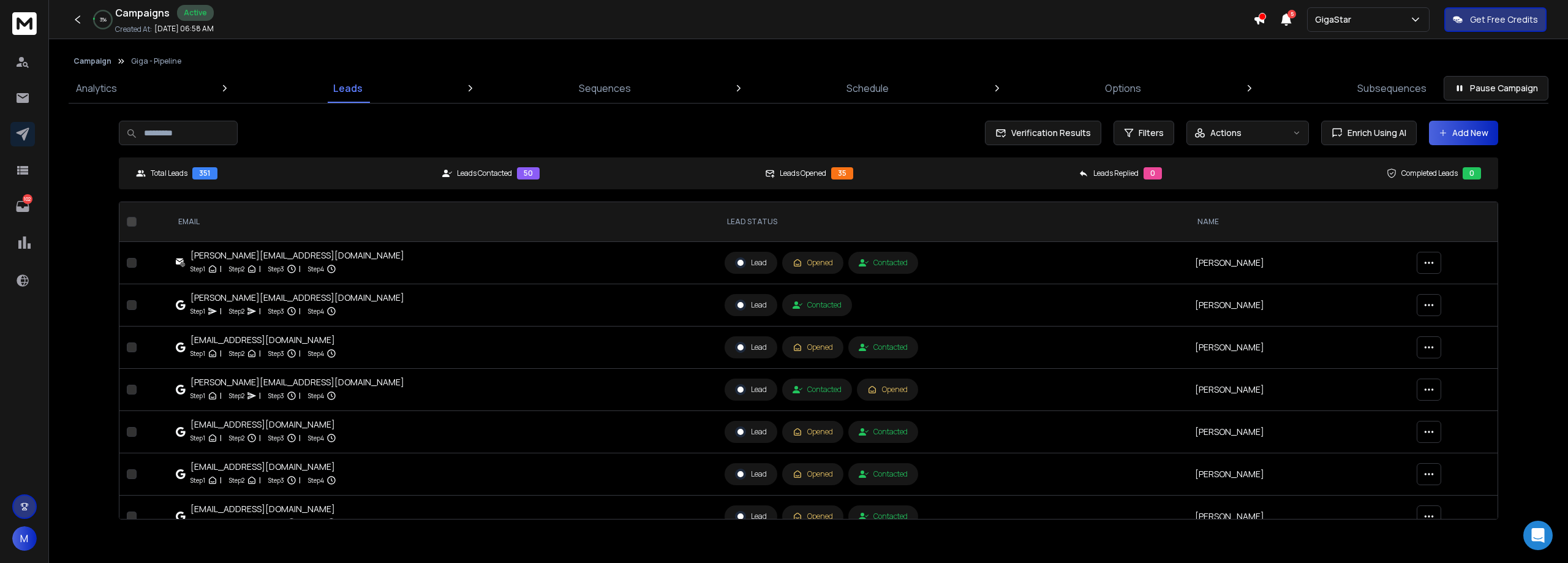
click at [1445, 137] on button "Add New" at bounding box center [1463, 133] width 69 height 25
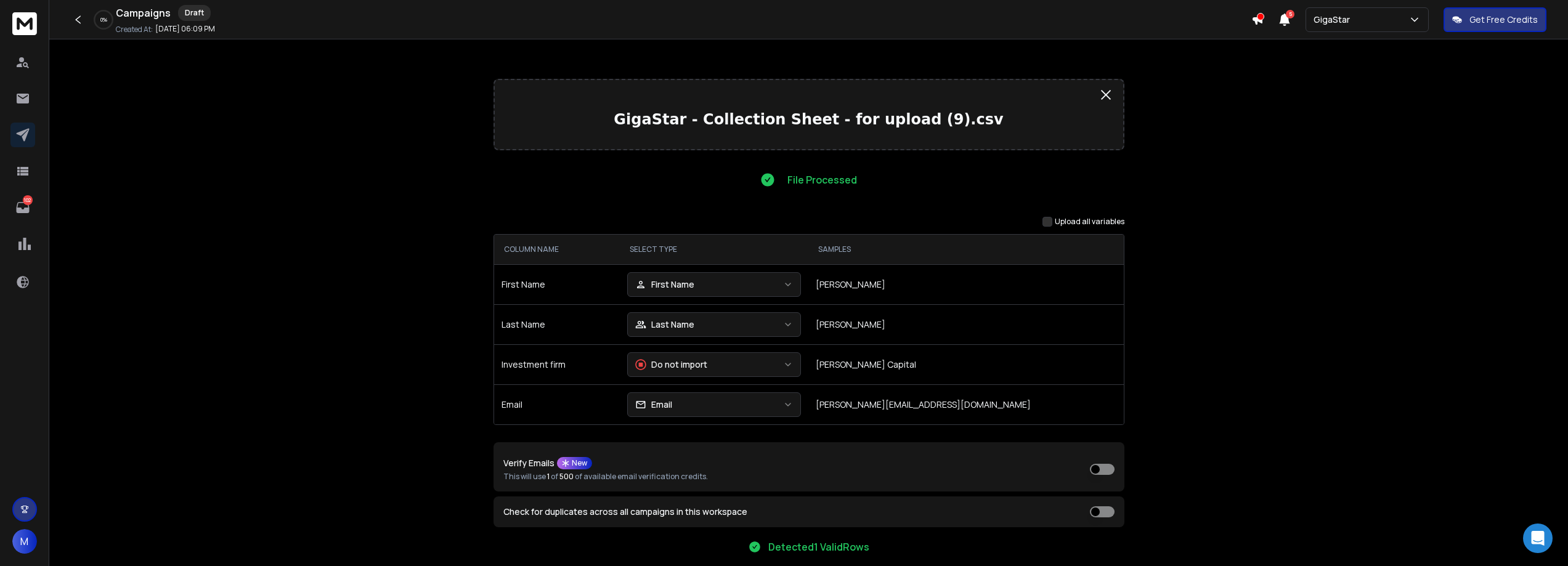
click at [391, 308] on div "GigaStar - Collection Sheet - for upload (9).csv File Processed Upload all vari…" at bounding box center [784, 305] width 1568 height 611
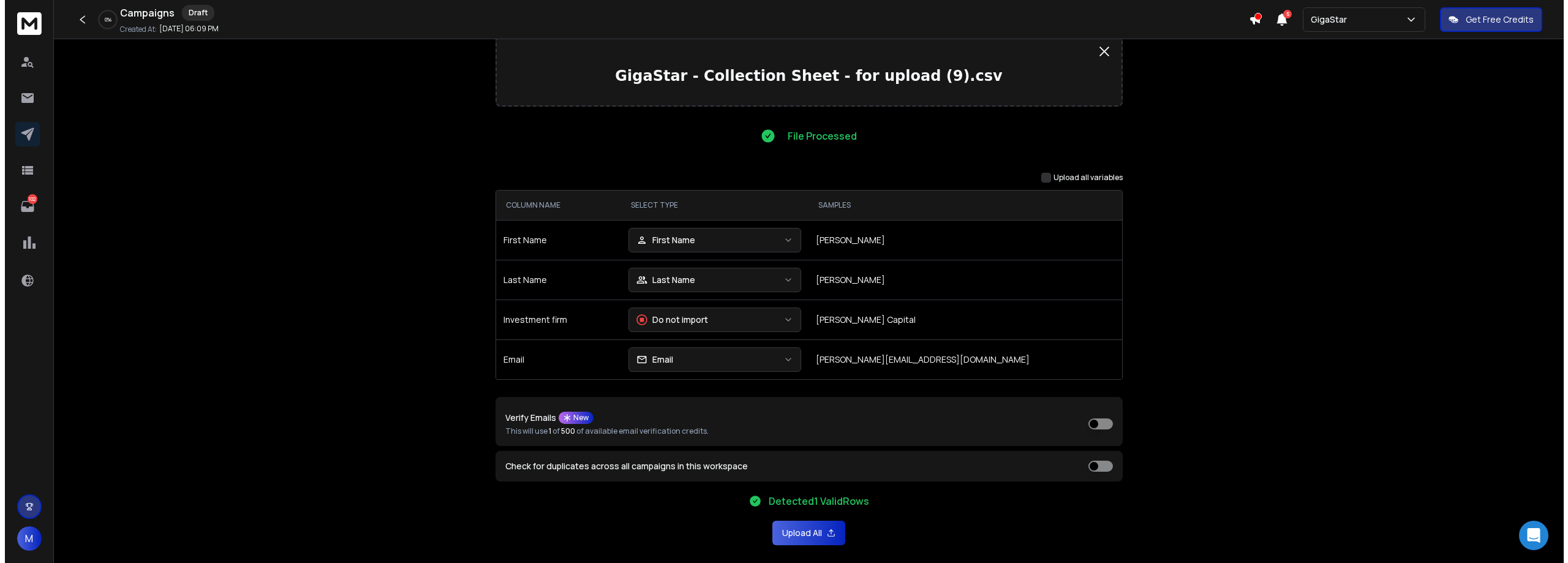
scroll to position [45, 0]
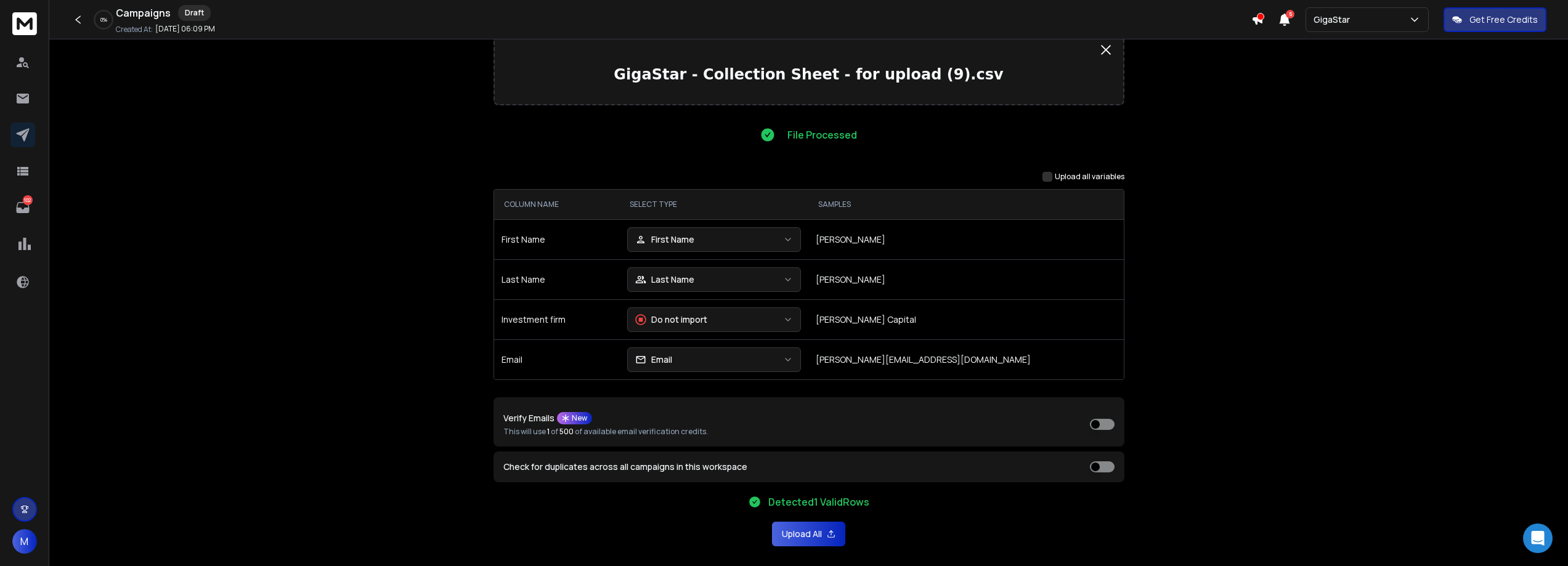
click at [813, 525] on button "Upload All" at bounding box center [808, 534] width 73 height 25
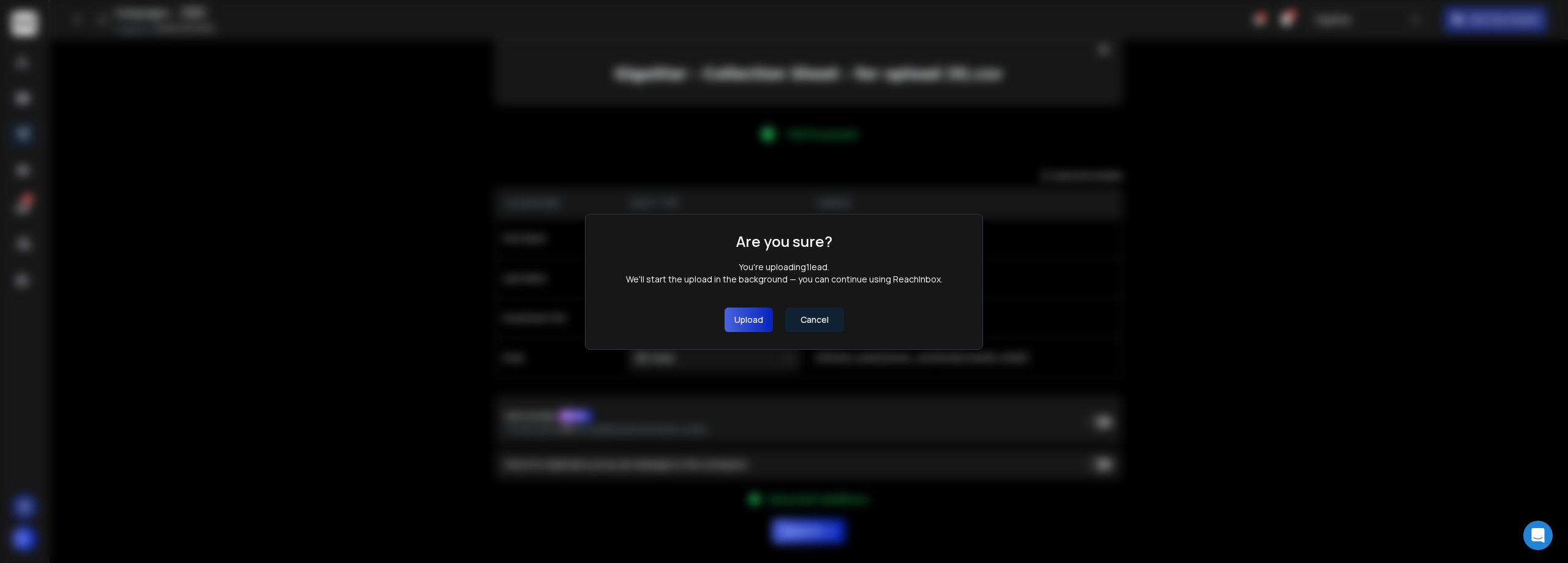
click at [740, 320] on button "Upload" at bounding box center [748, 320] width 48 height 25
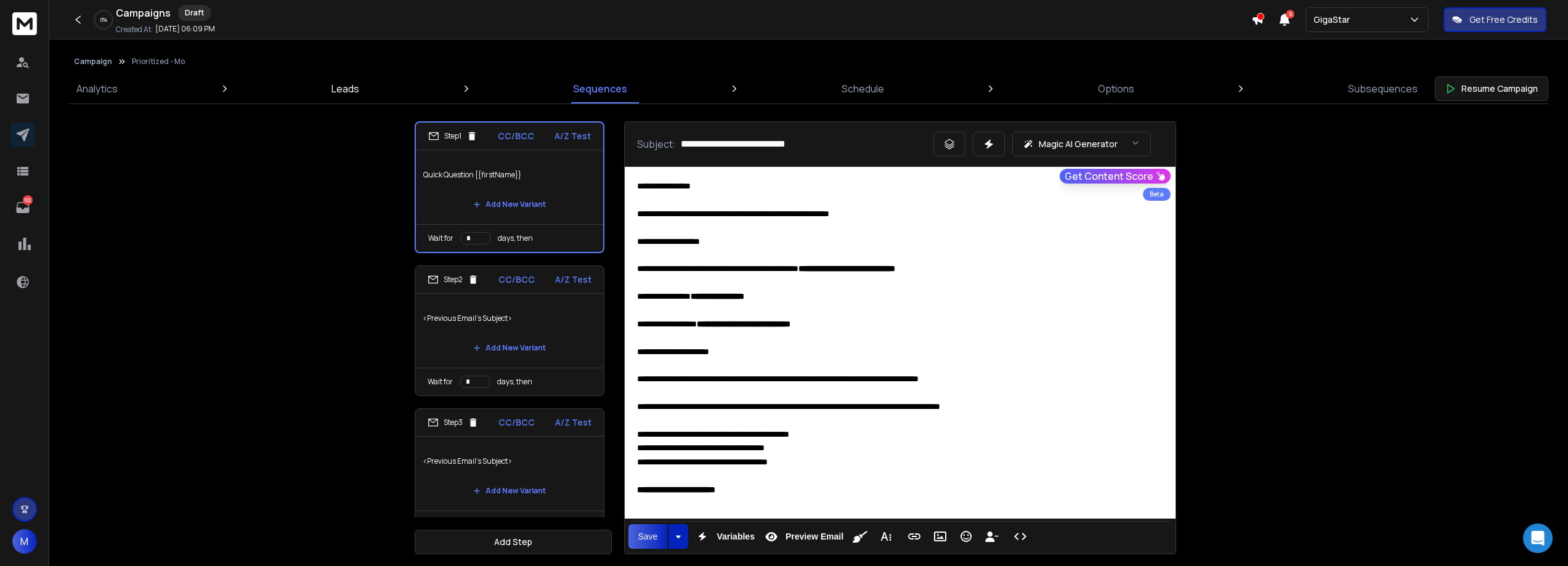
click at [359, 94] on p "Leads" at bounding box center [345, 89] width 28 height 15
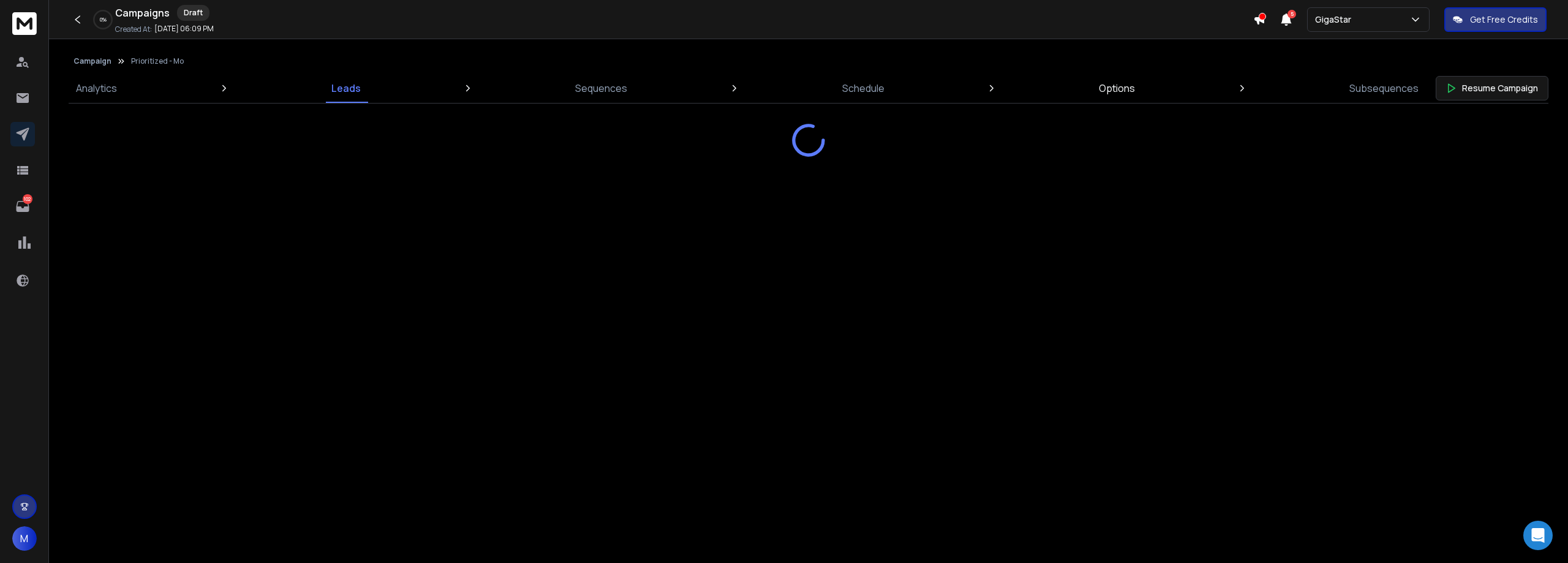
click at [1121, 88] on p "Options" at bounding box center [1117, 88] width 36 height 15
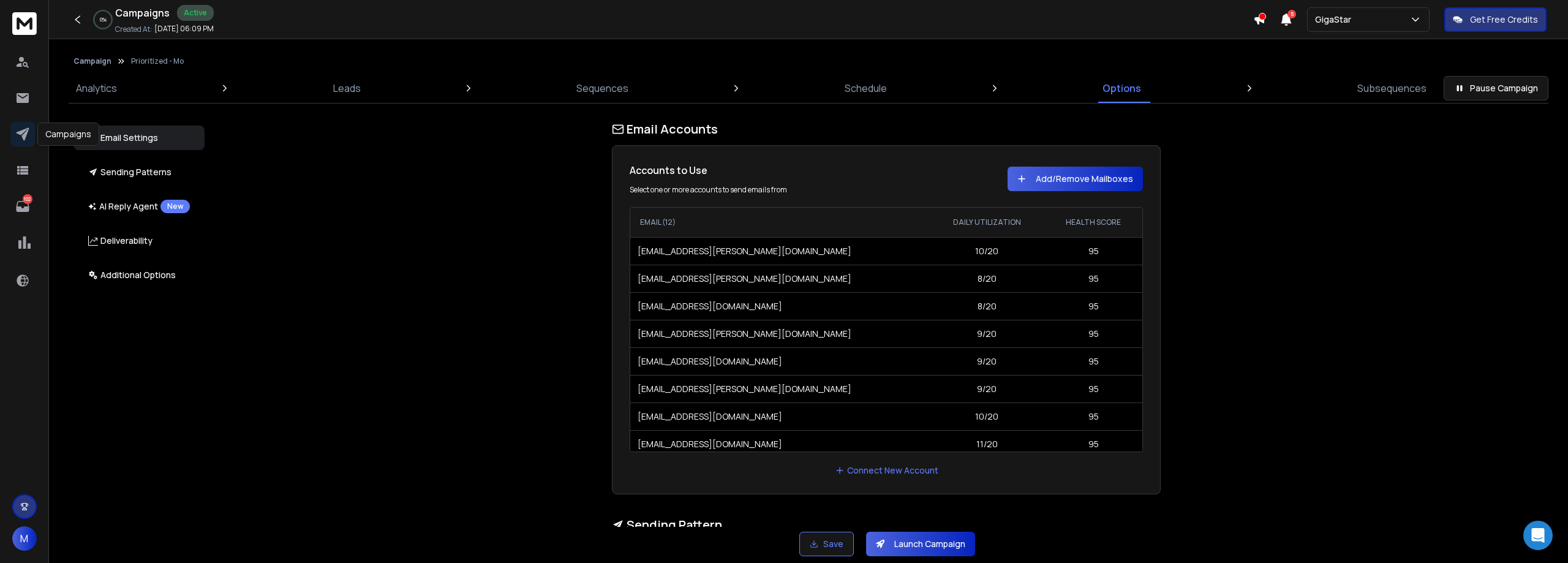
click at [26, 133] on icon at bounding box center [22, 134] width 13 height 13
